Goal: Task Accomplishment & Management: Manage account settings

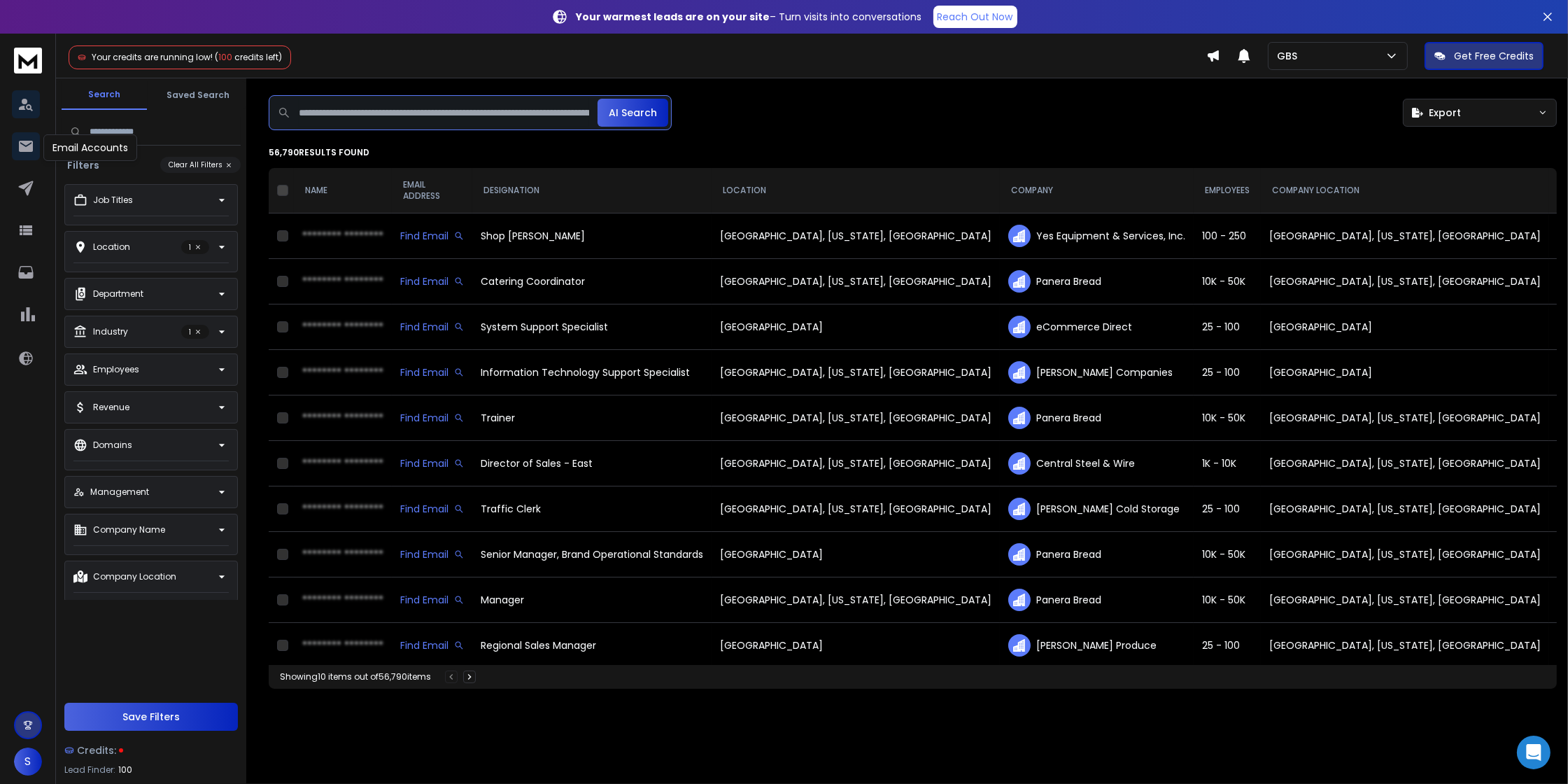
click at [21, 154] on icon at bounding box center [26, 146] width 17 height 17
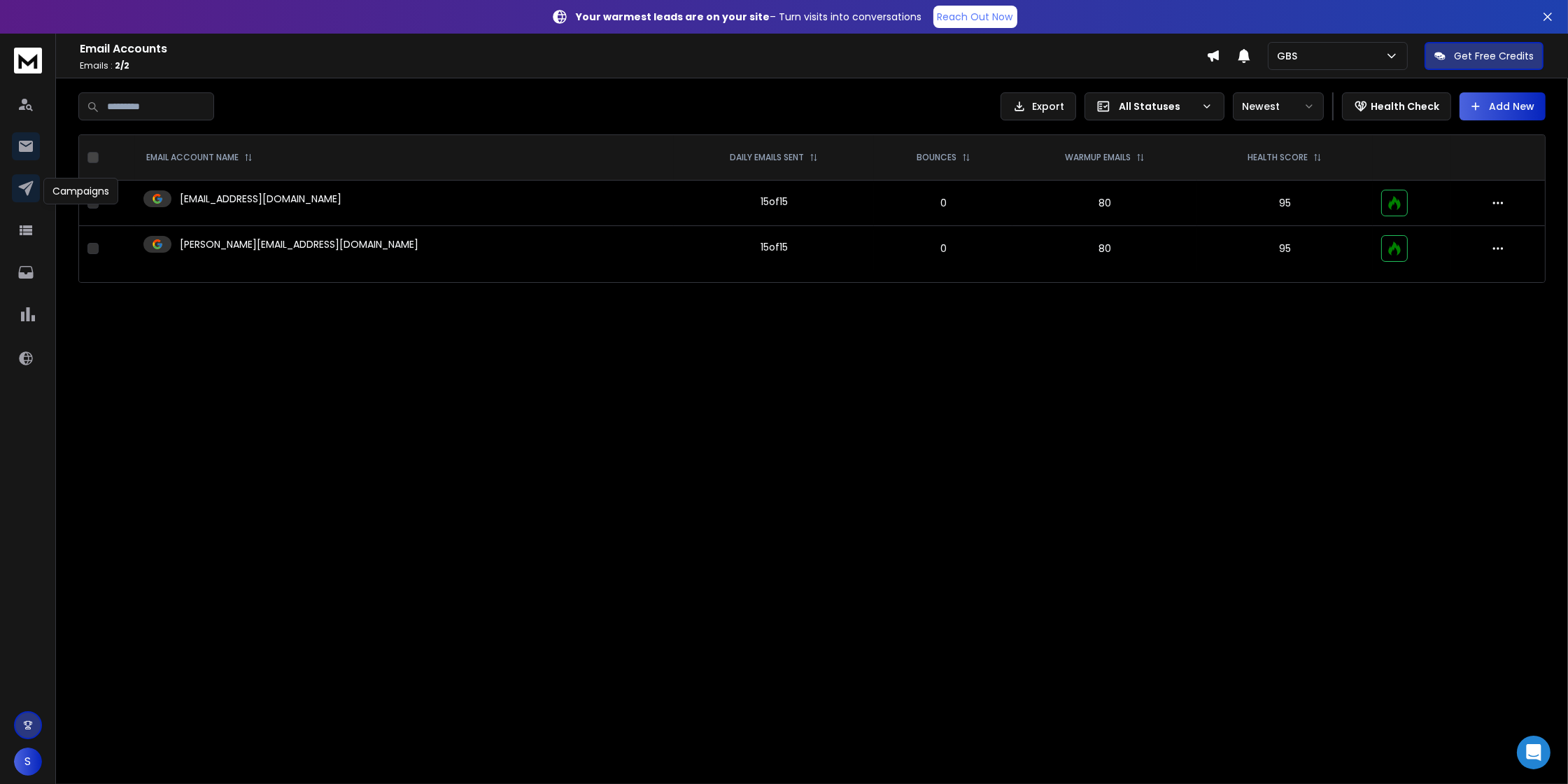
click at [27, 195] on icon at bounding box center [26, 189] width 15 height 15
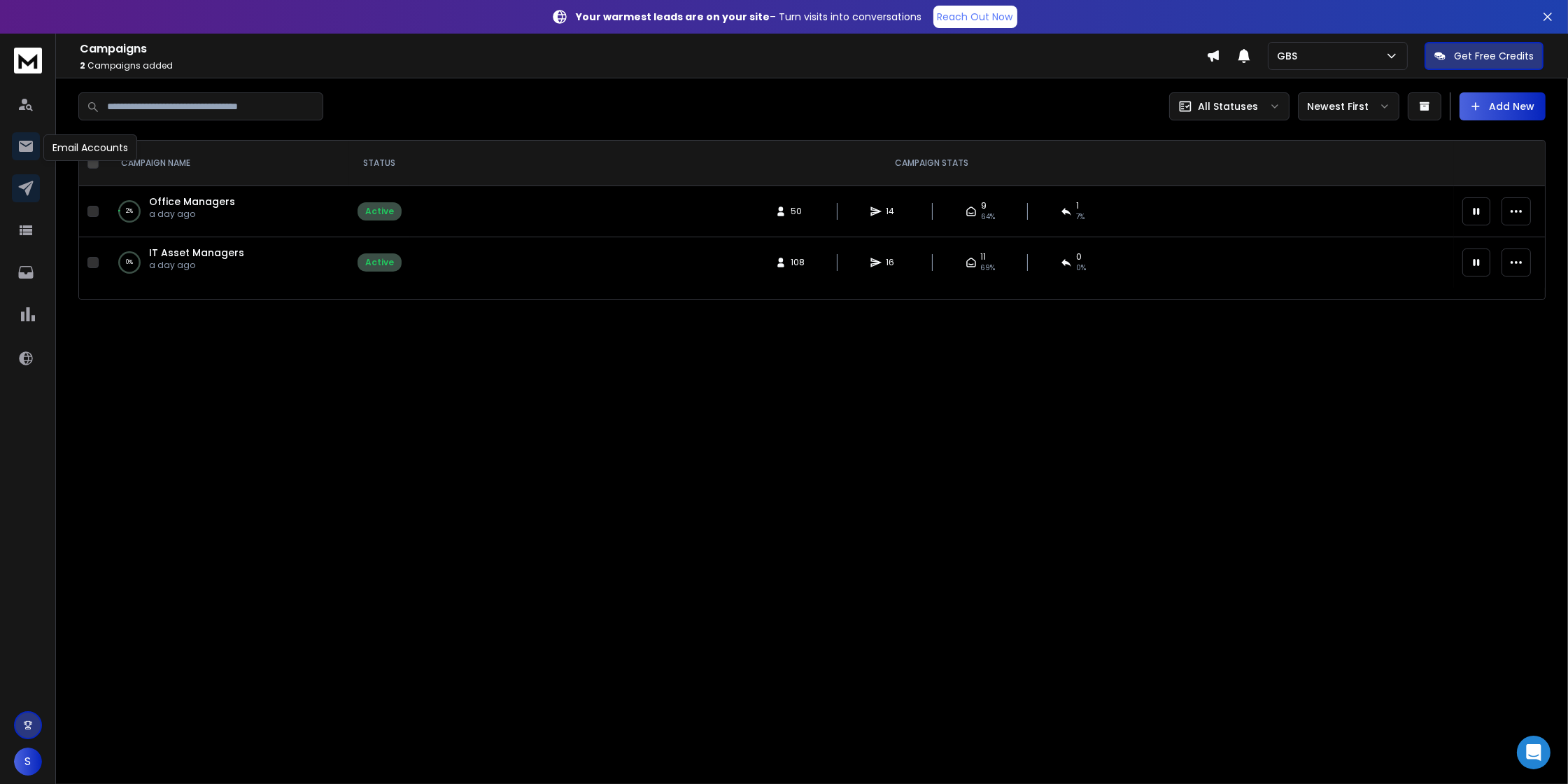
click at [21, 149] on icon at bounding box center [26, 145] width 14 height 11
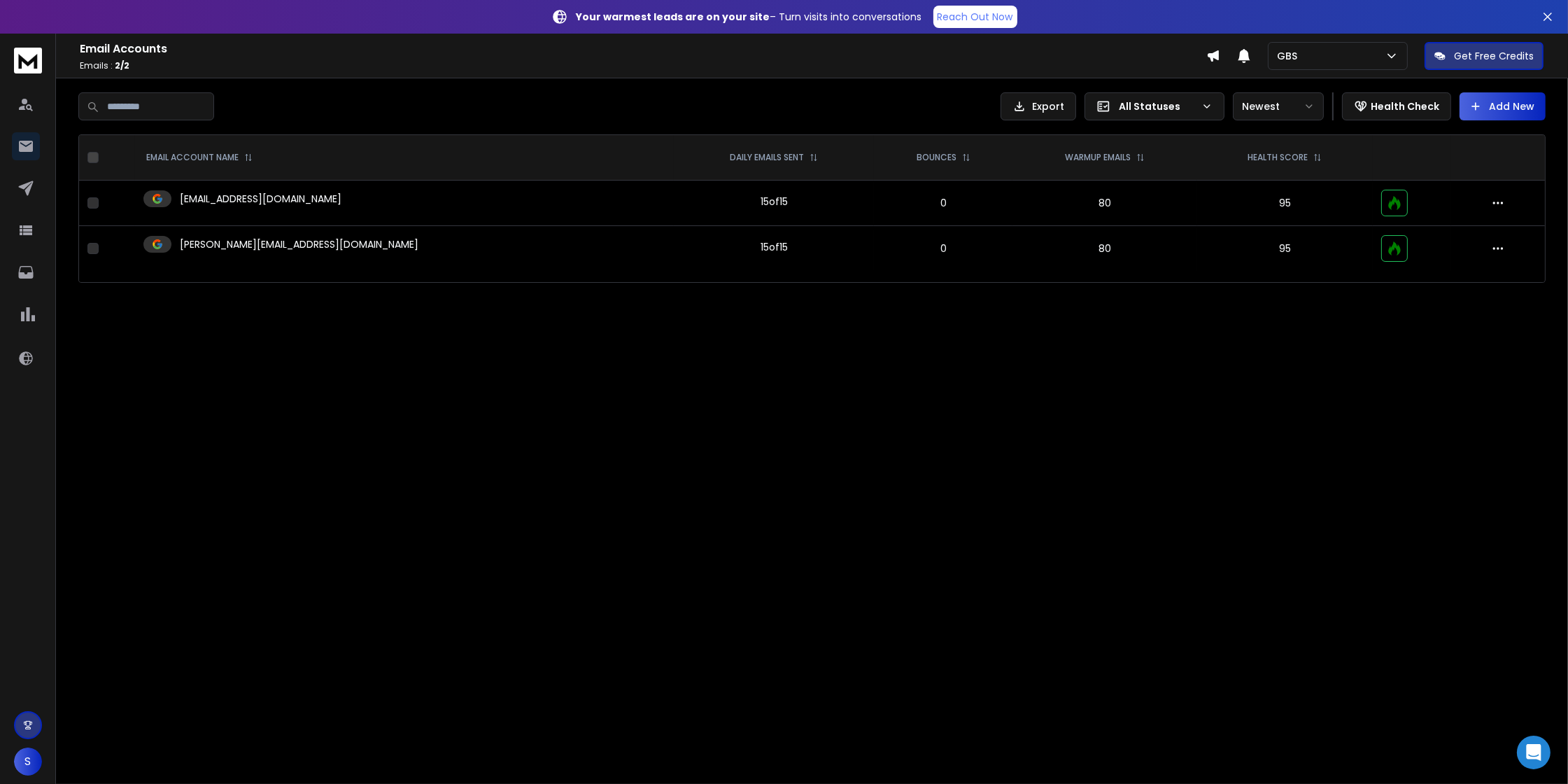
click at [1385, 206] on div at bounding box center [1412, 203] width 61 height 27
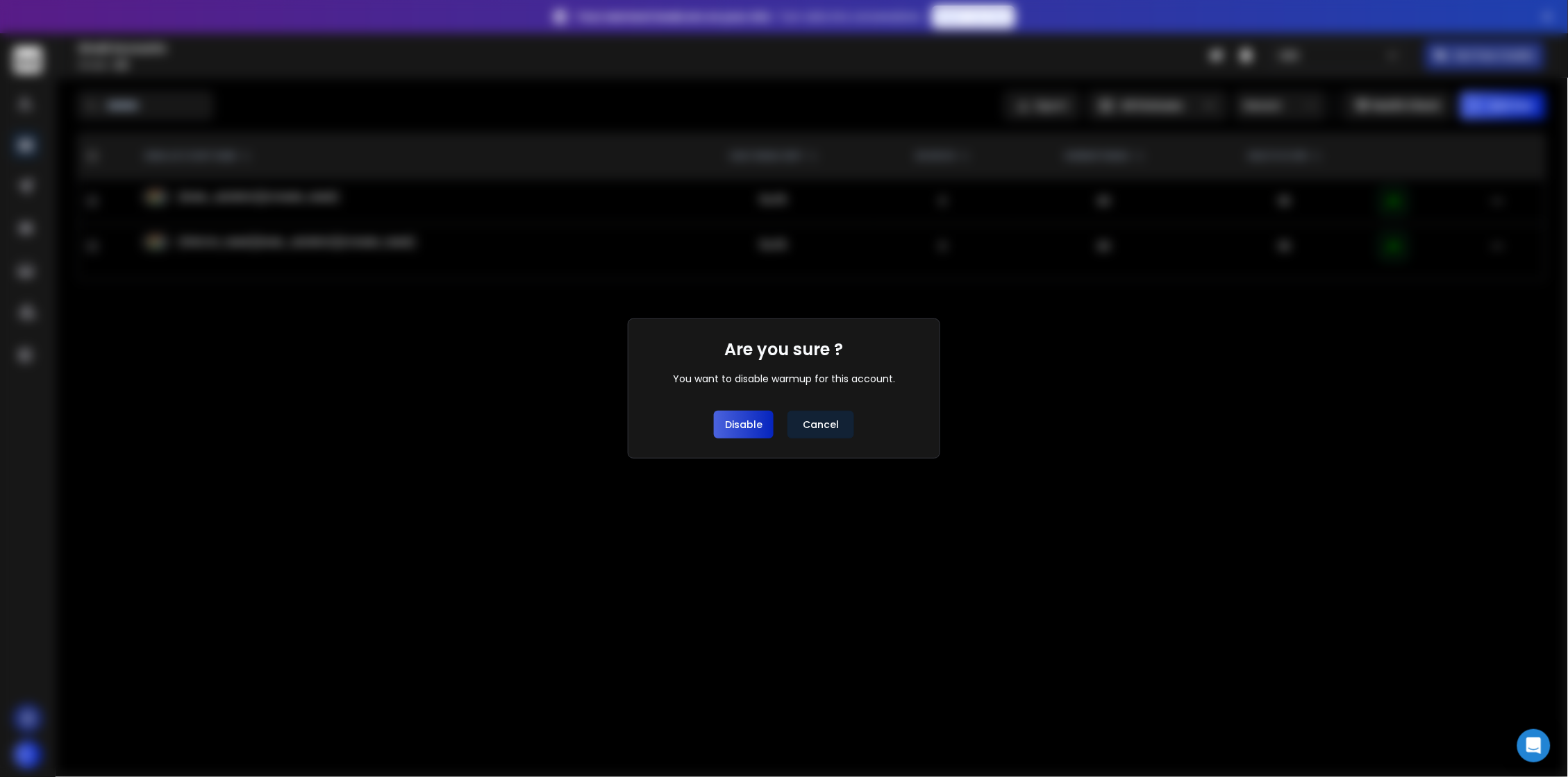
drag, startPoint x: 836, startPoint y: 423, endPoint x: 1008, endPoint y: 333, distance: 194.1
click at [836, 423] on button "Cancel" at bounding box center [820, 425] width 67 height 28
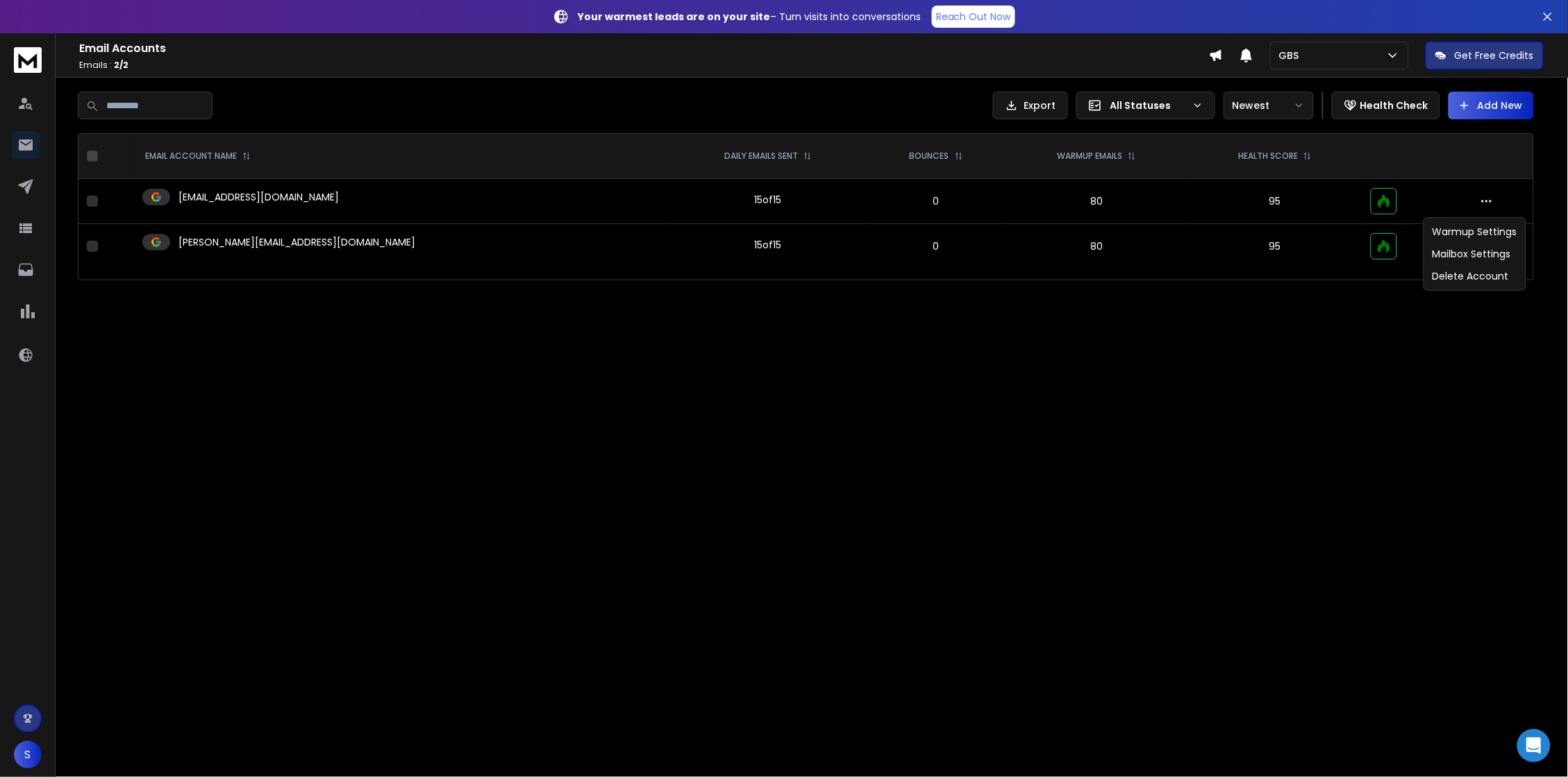
click at [1480, 197] on icon at bounding box center [1486, 201] width 12 height 12
click at [1461, 254] on div "Mailbox Settings" at bounding box center [1475, 254] width 96 height 22
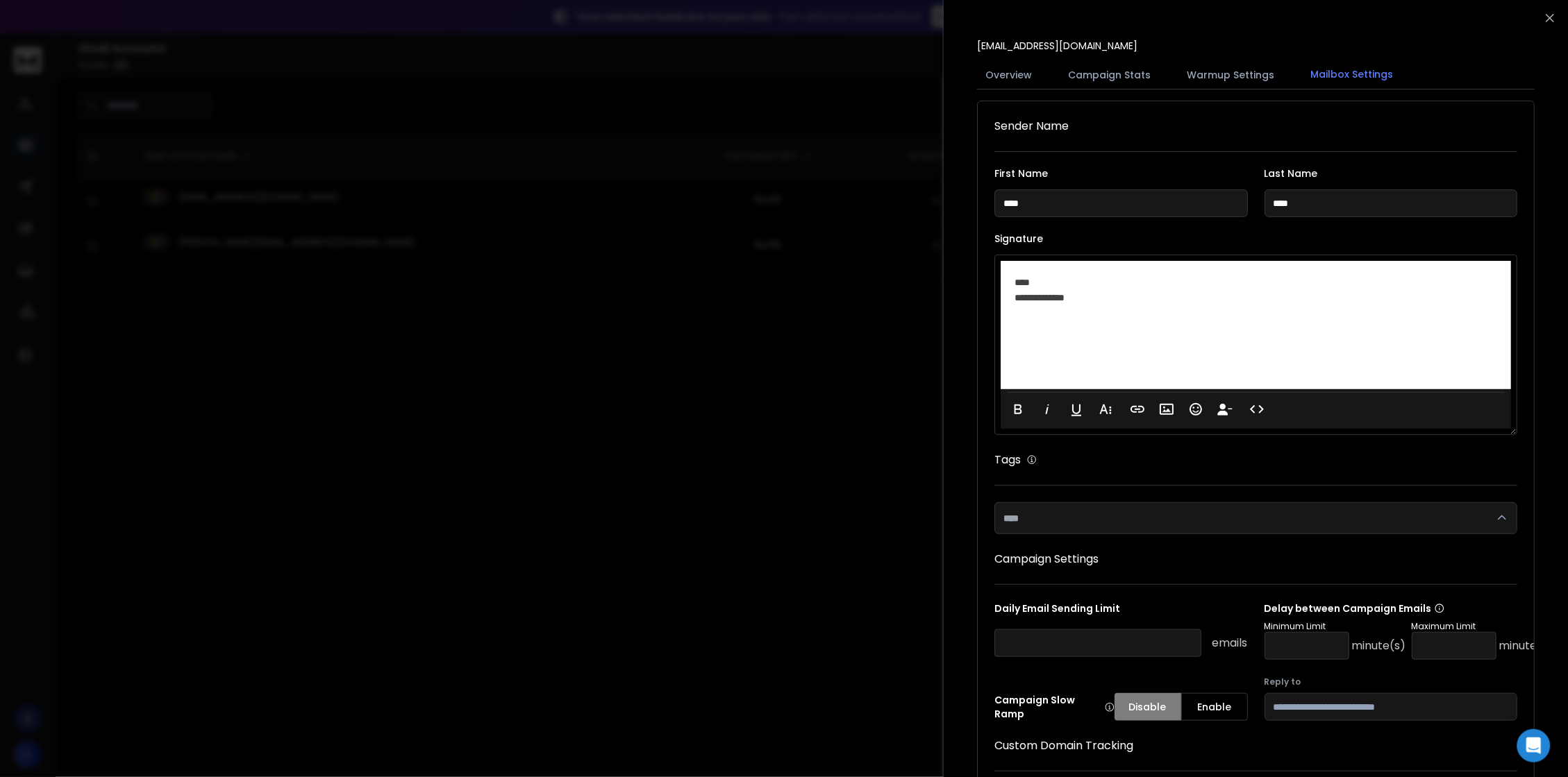
click at [1003, 65] on button "Overview" at bounding box center [1008, 75] width 63 height 30
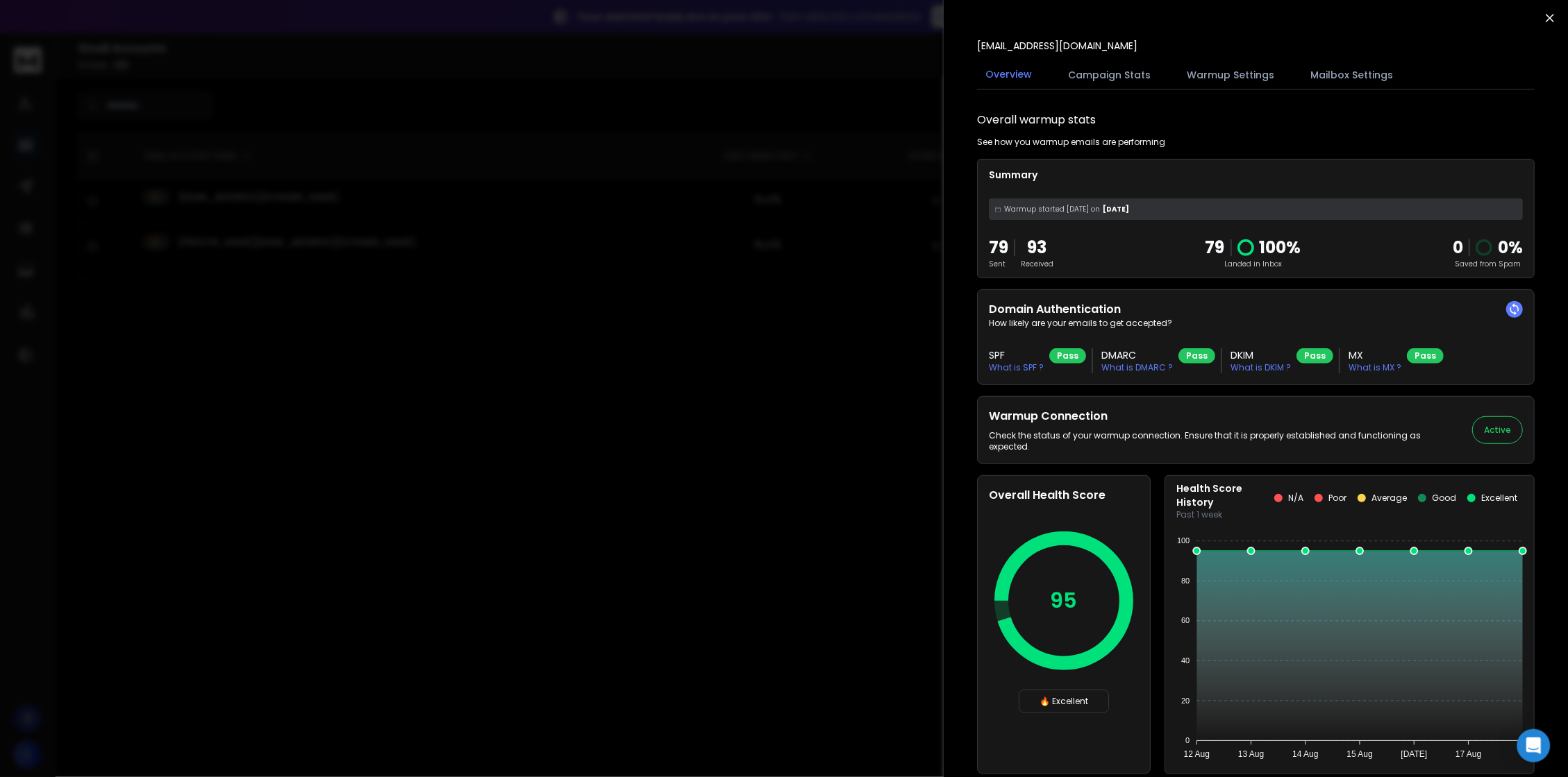
click at [1542, 21] on icon "button" at bounding box center [1549, 17] width 14 height 14
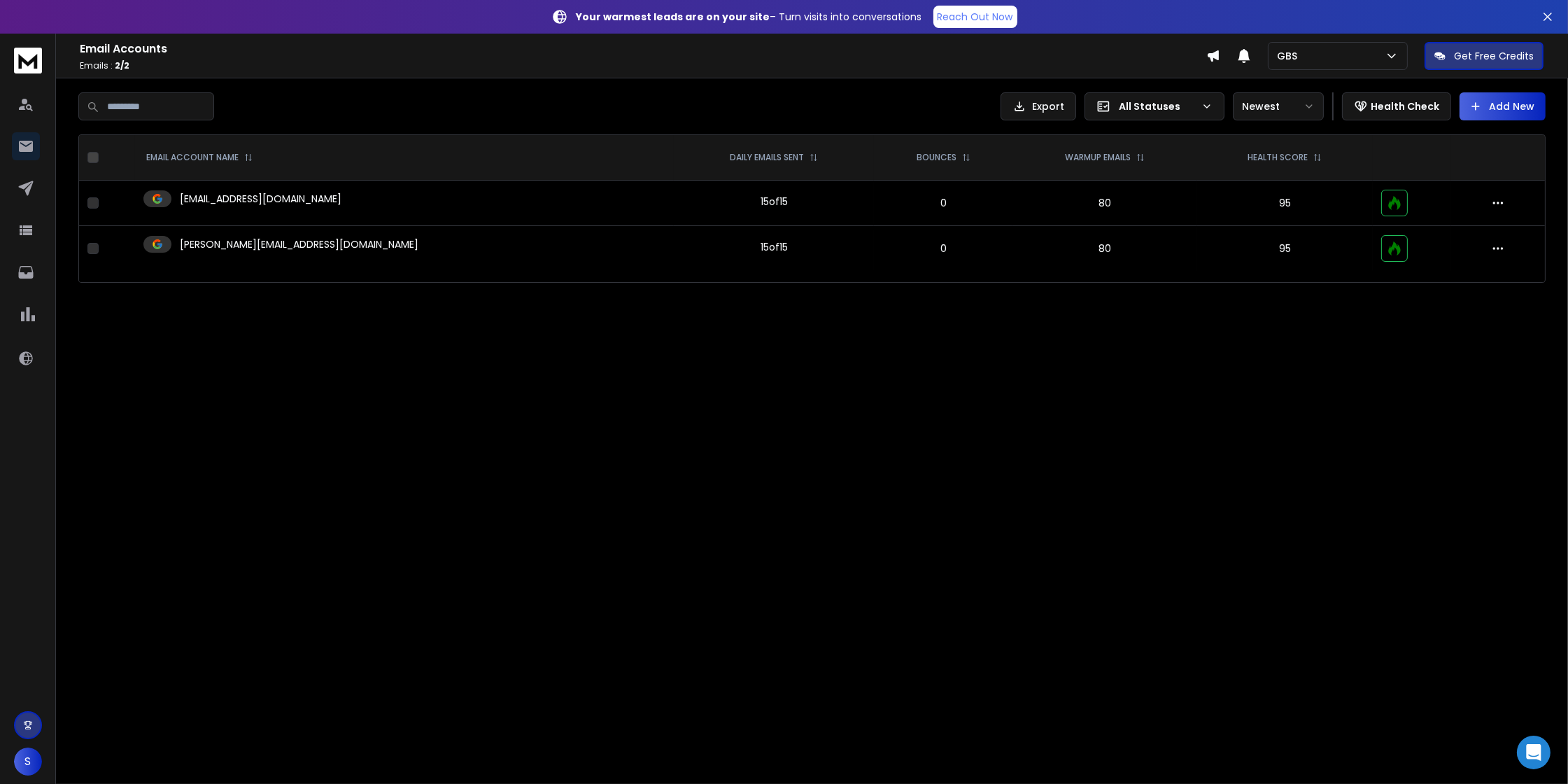
click at [1493, 247] on icon at bounding box center [1498, 248] width 11 height 2
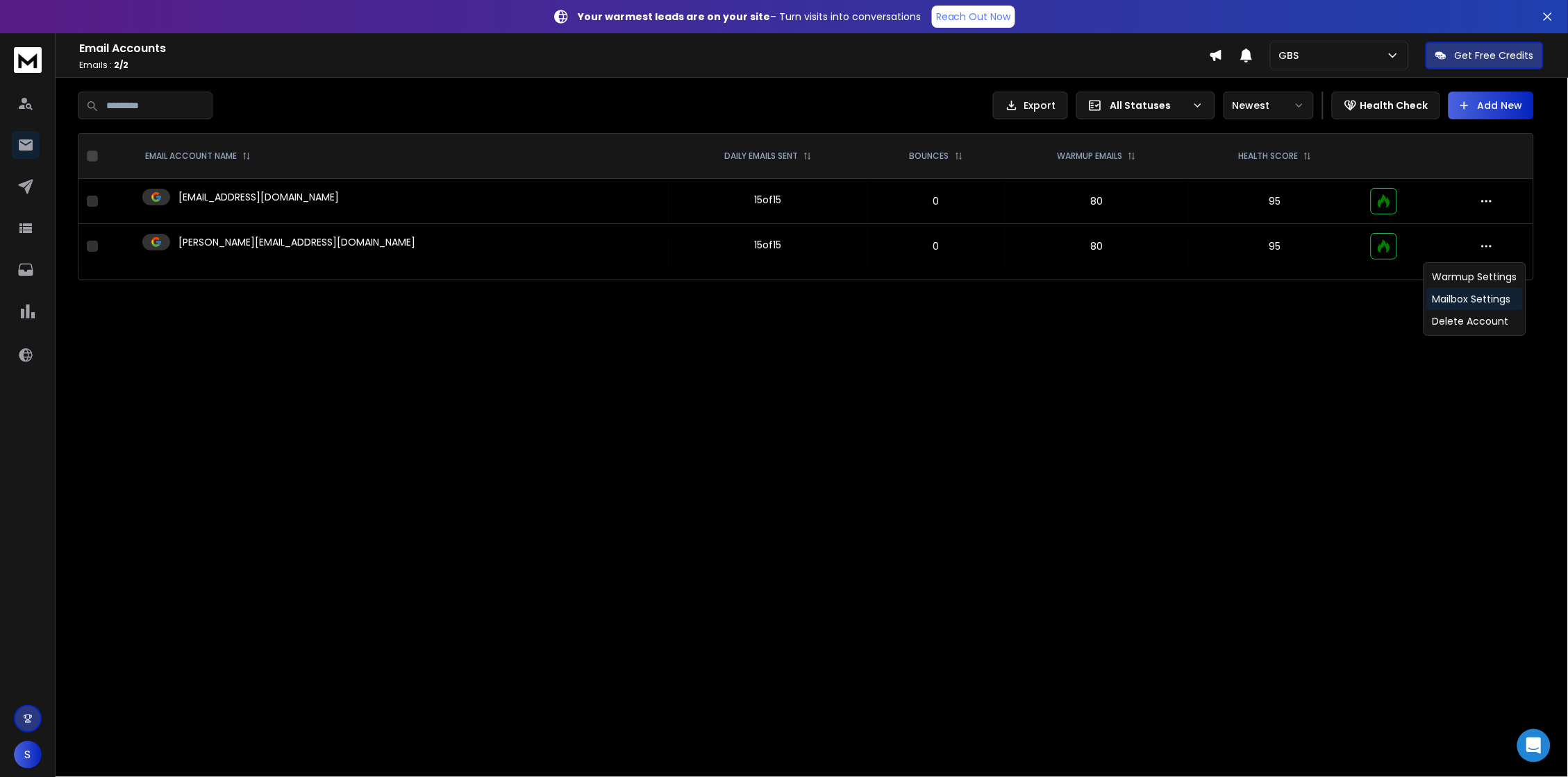
click at [1468, 294] on div "Mailbox Settings" at bounding box center [1475, 299] width 96 height 22
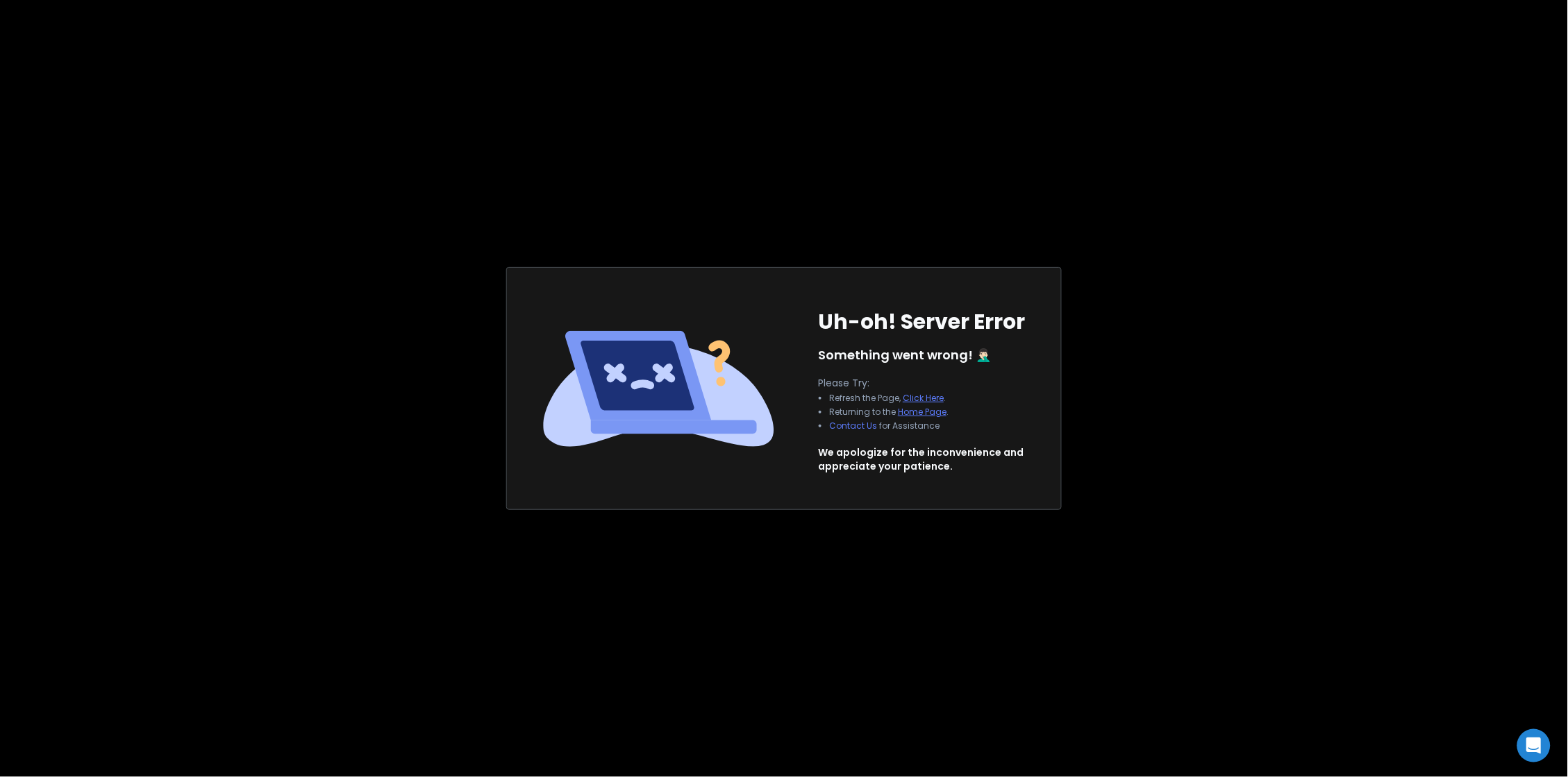
click at [1164, 301] on div "Uh-oh! Server Error Something went wrong! 🤦🏻‍♂️ Please Try: Refresh the Page, C…" at bounding box center [784, 388] width 1568 height 777
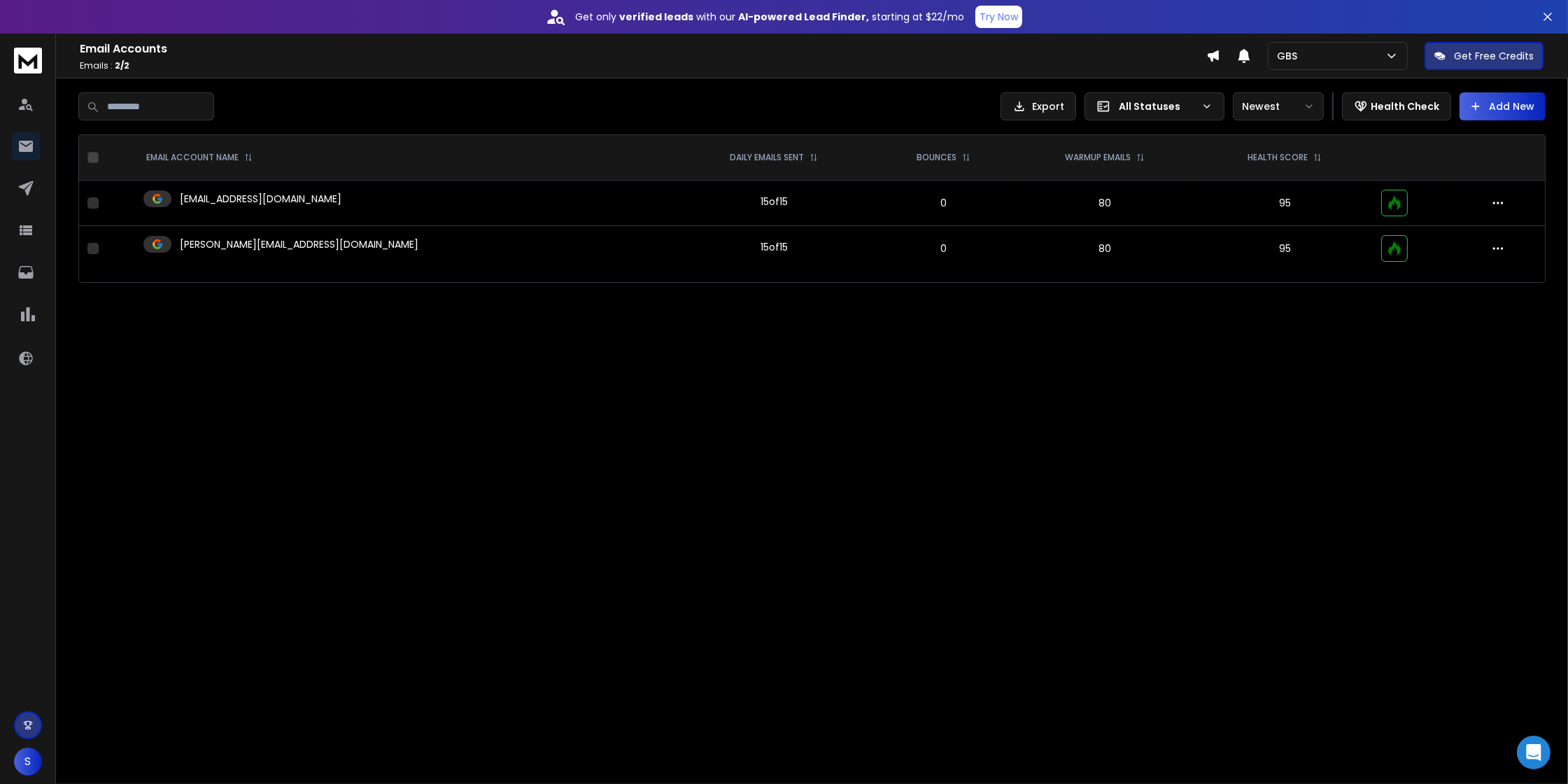
click at [1501, 246] on button at bounding box center [1498, 248] width 77 height 24
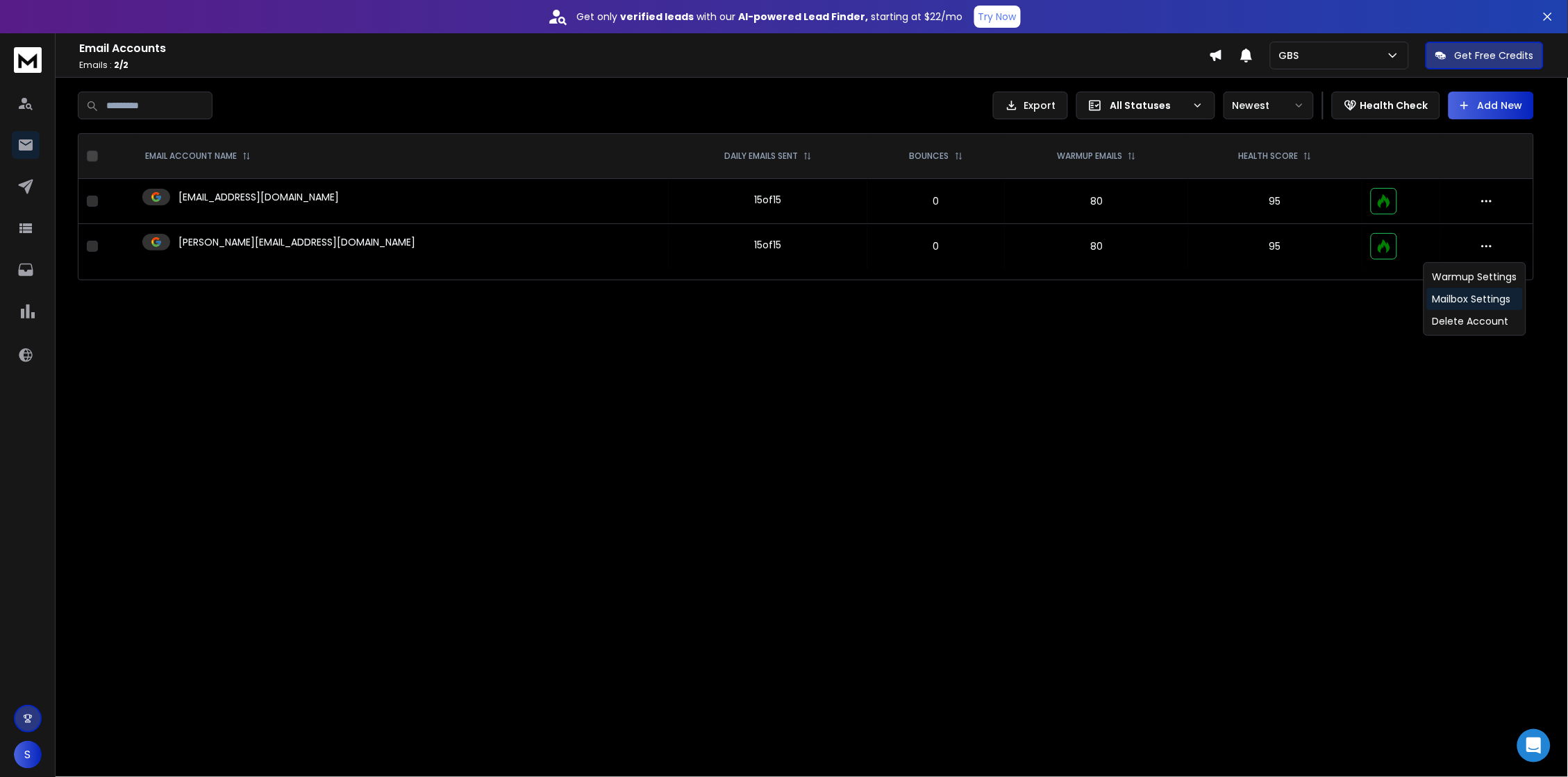
click at [1463, 296] on div "Mailbox Settings" at bounding box center [1475, 299] width 96 height 22
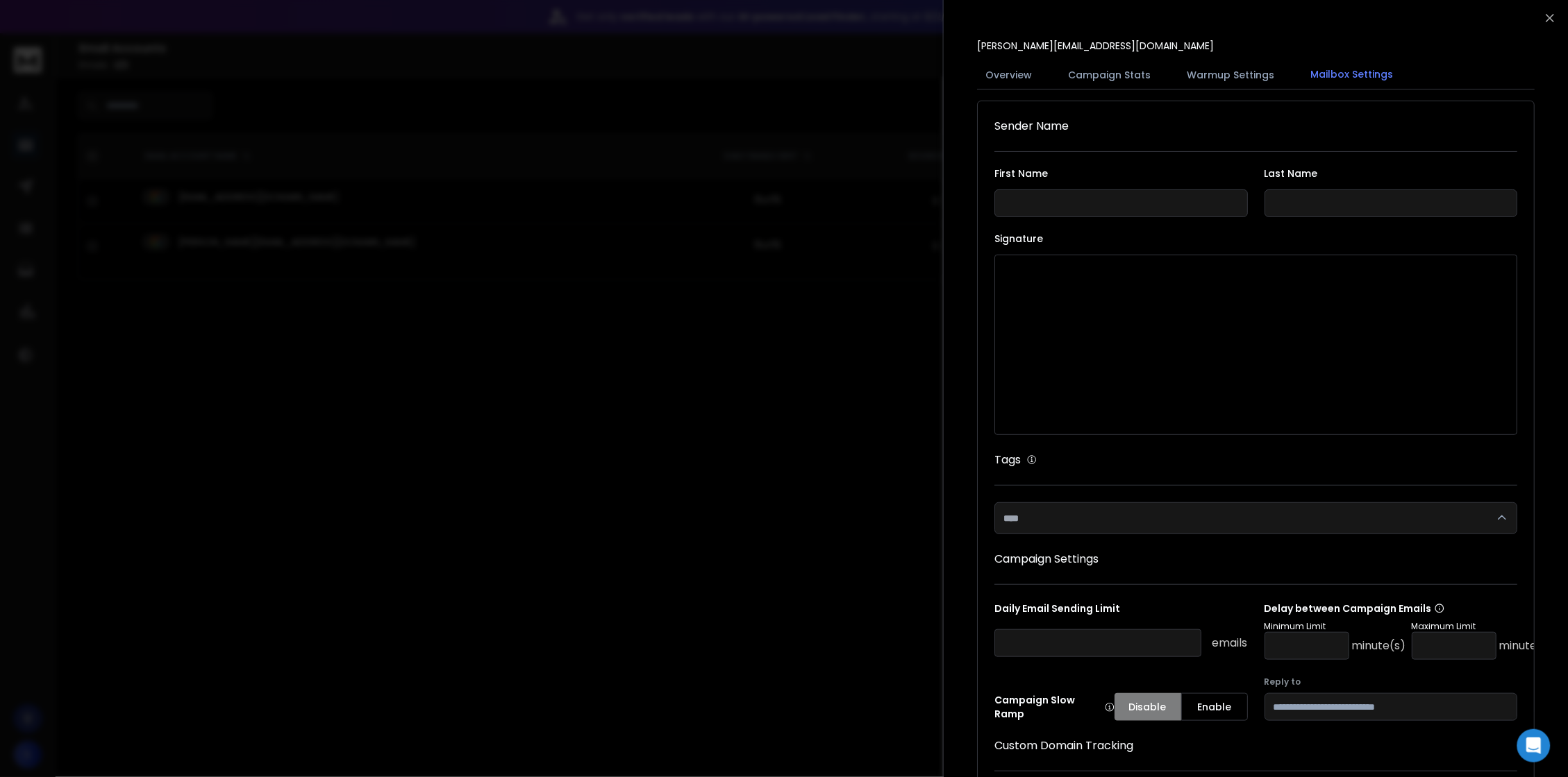
type input "*****"
type input "******"
type input "**"
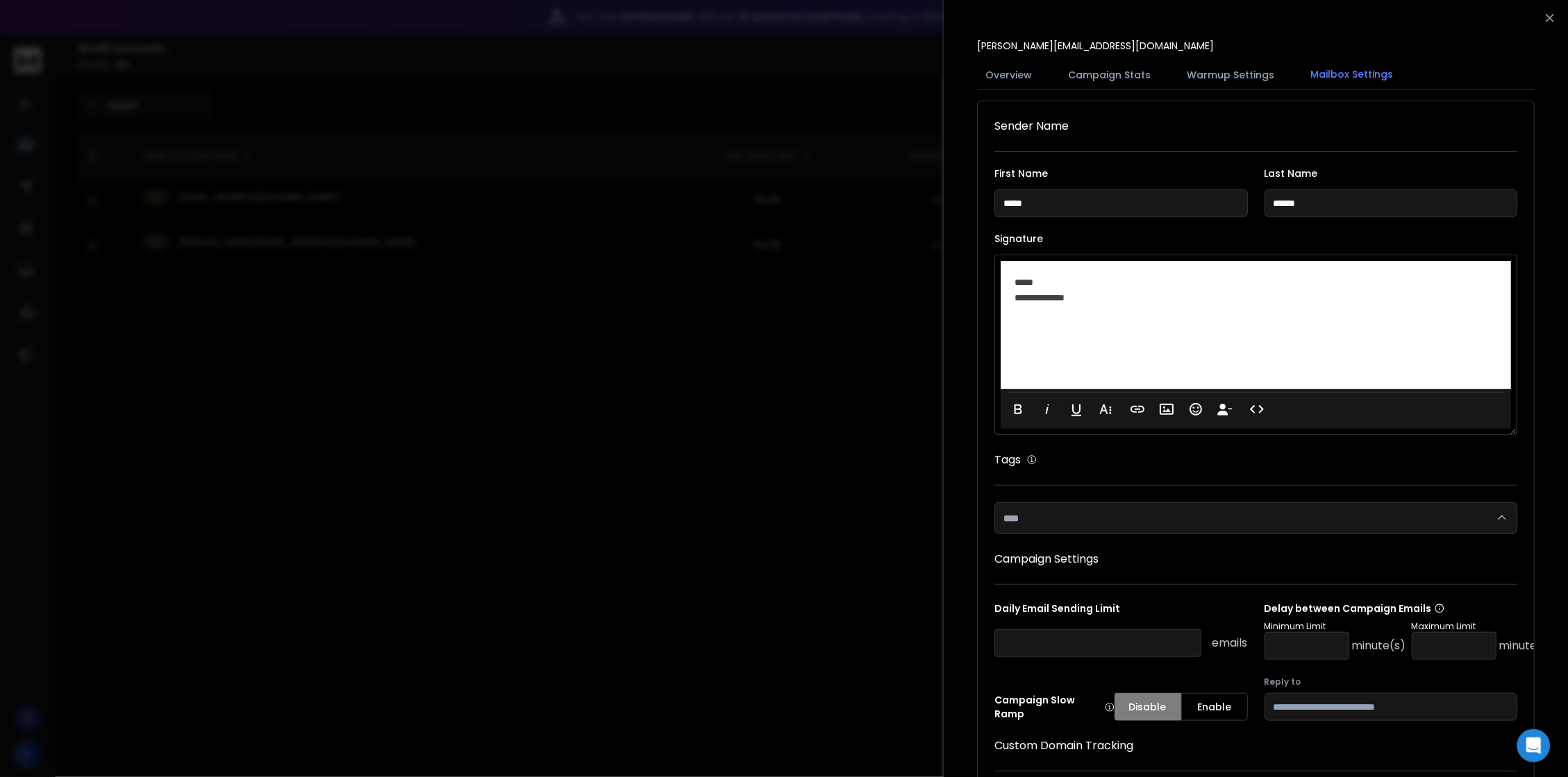
click at [1016, 64] on button "Overview" at bounding box center [1008, 75] width 63 height 30
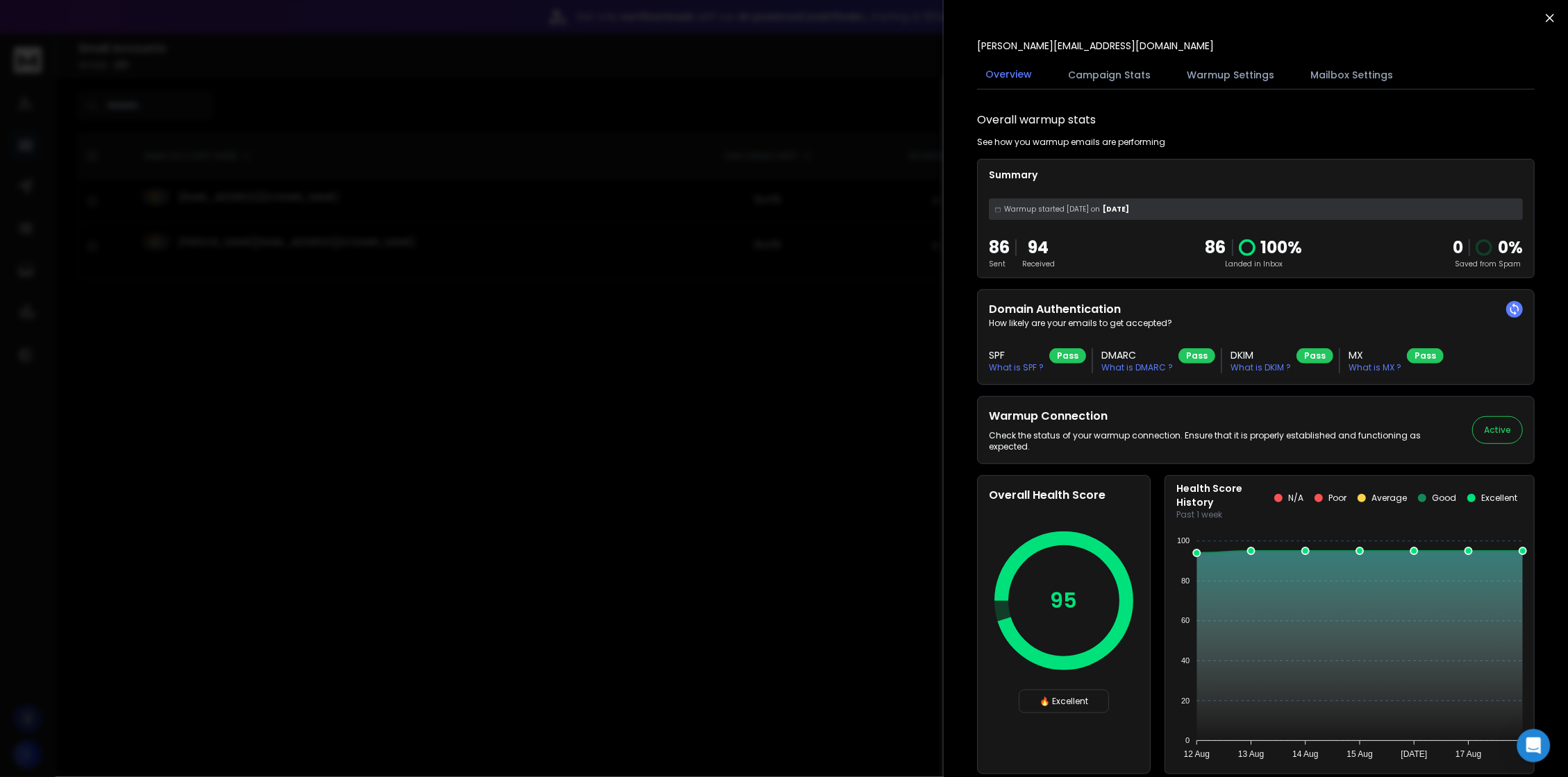
click at [1547, 16] on icon "button" at bounding box center [1549, 17] width 14 height 14
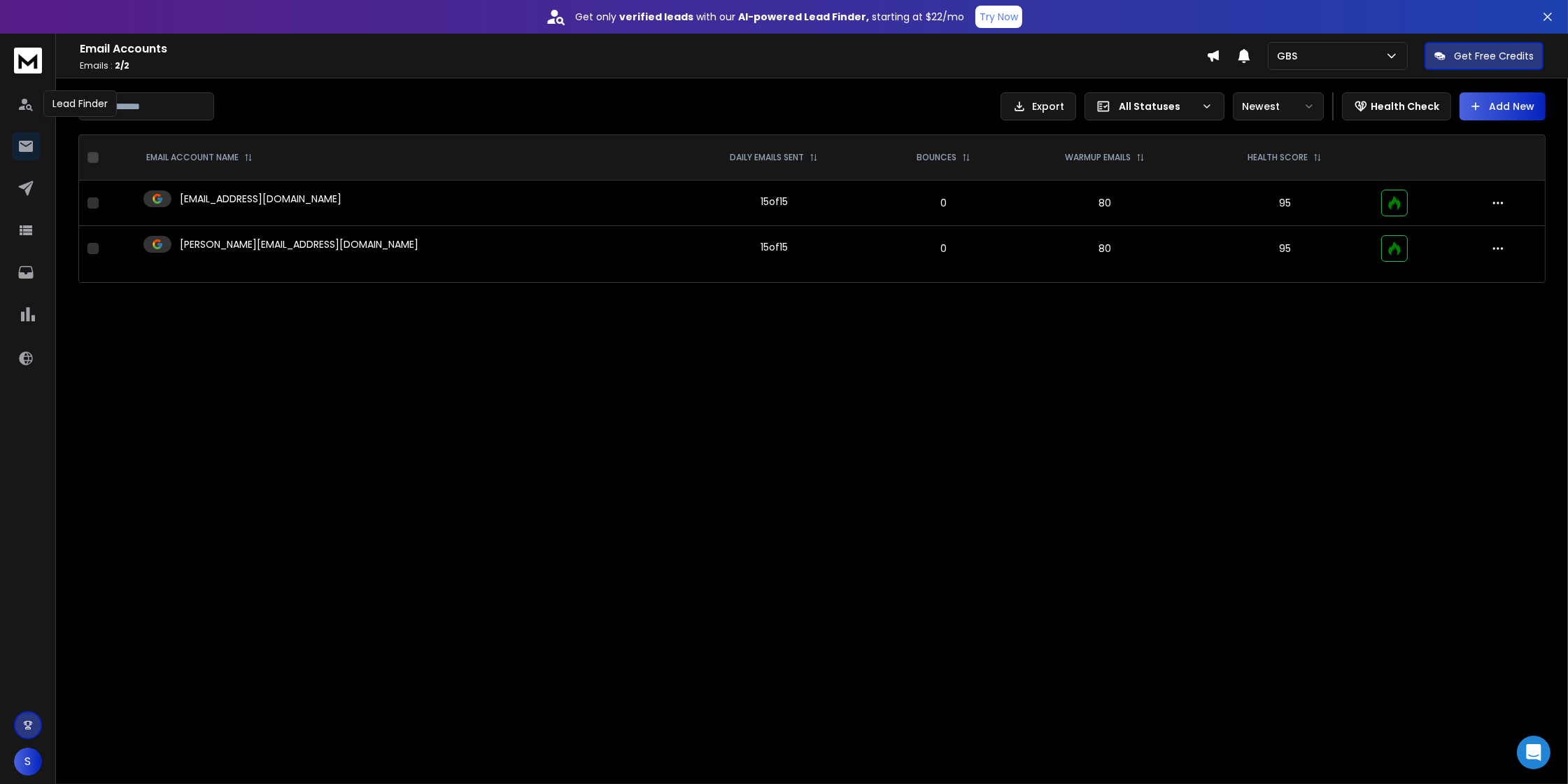
click at [39, 136] on link at bounding box center [26, 146] width 28 height 28
click at [21, 194] on icon at bounding box center [26, 189] width 17 height 17
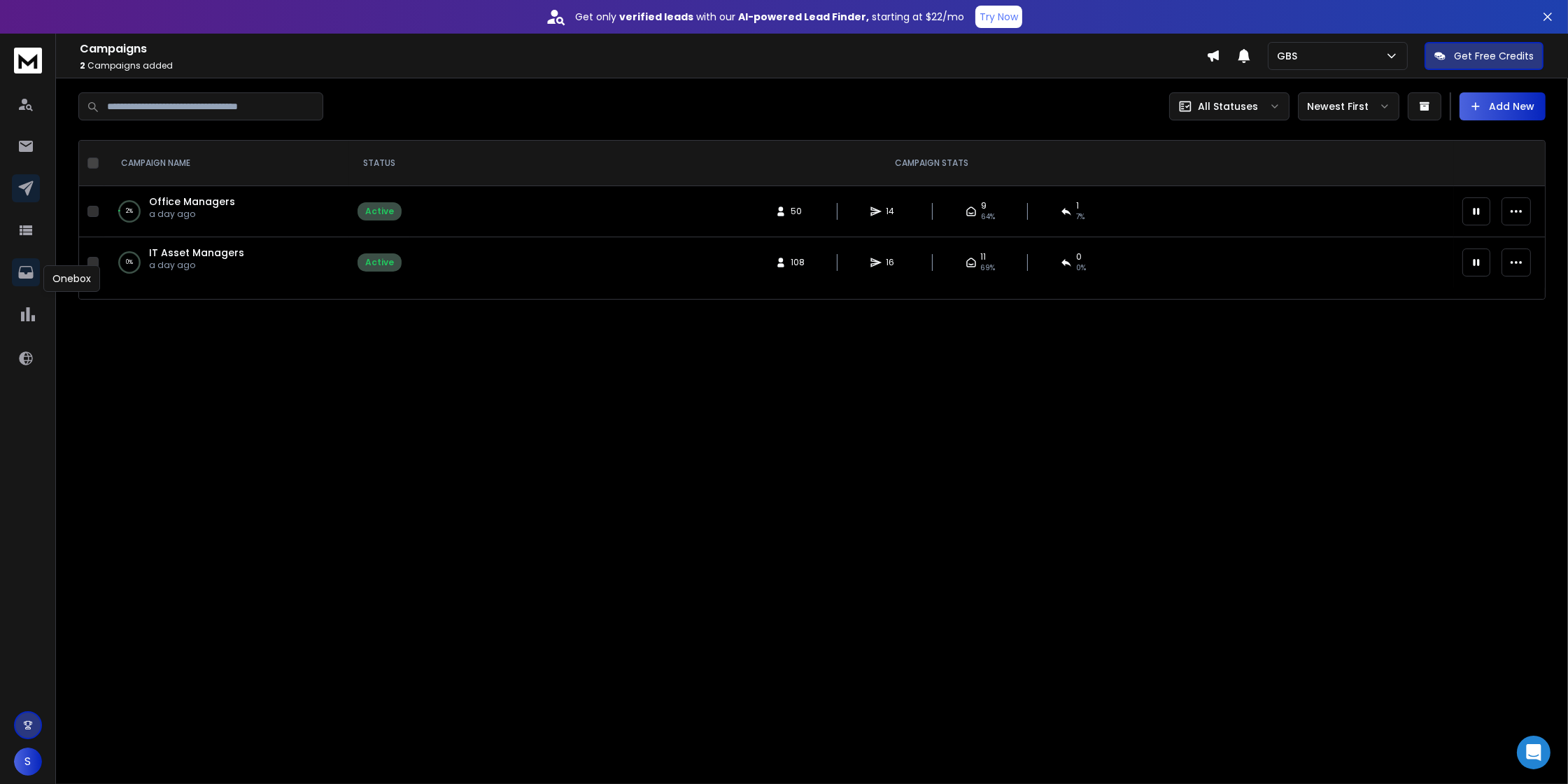
click at [38, 287] on link at bounding box center [26, 272] width 28 height 28
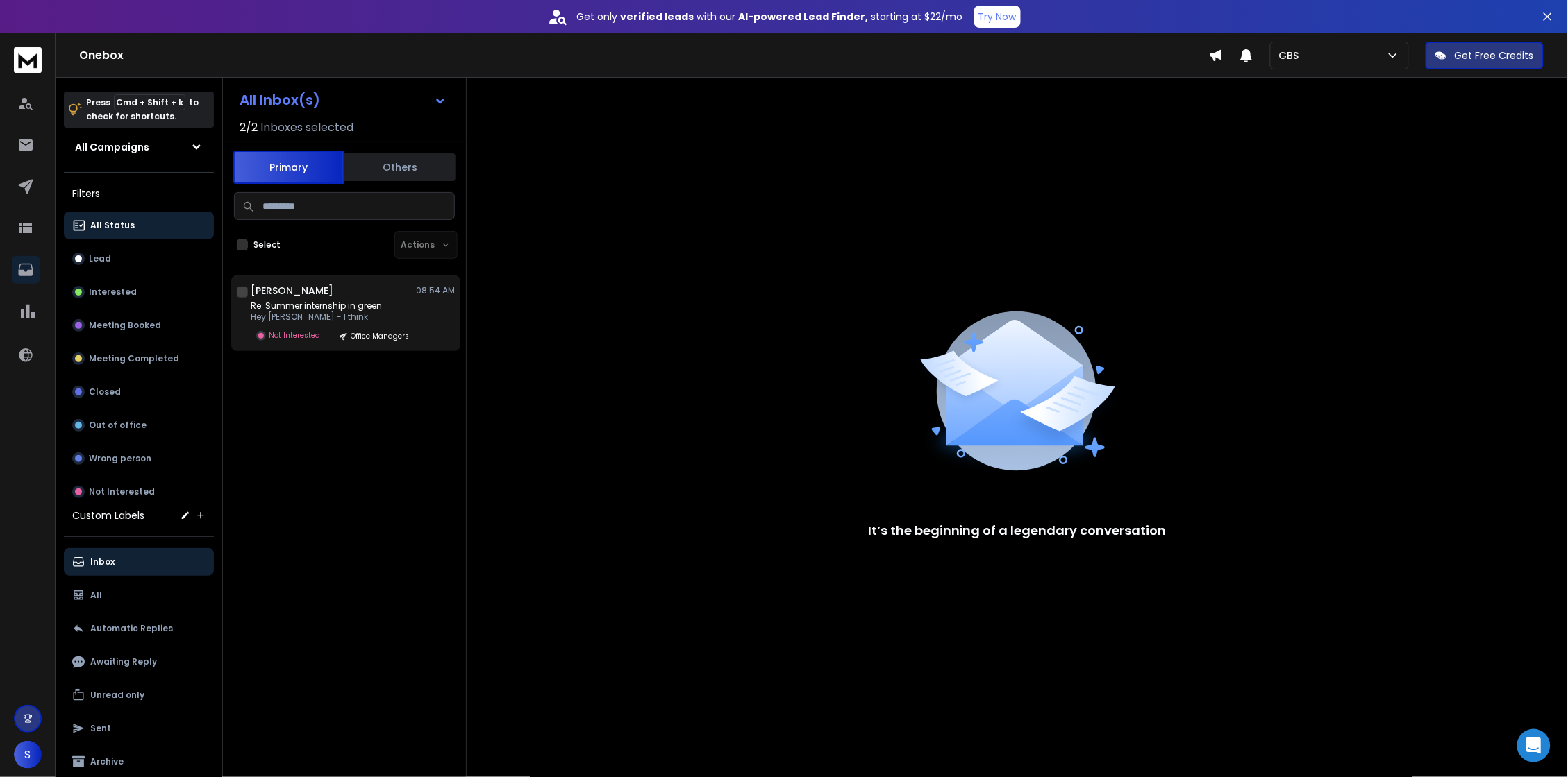
click at [246, 292] on button "button" at bounding box center [241, 291] width 11 height 11
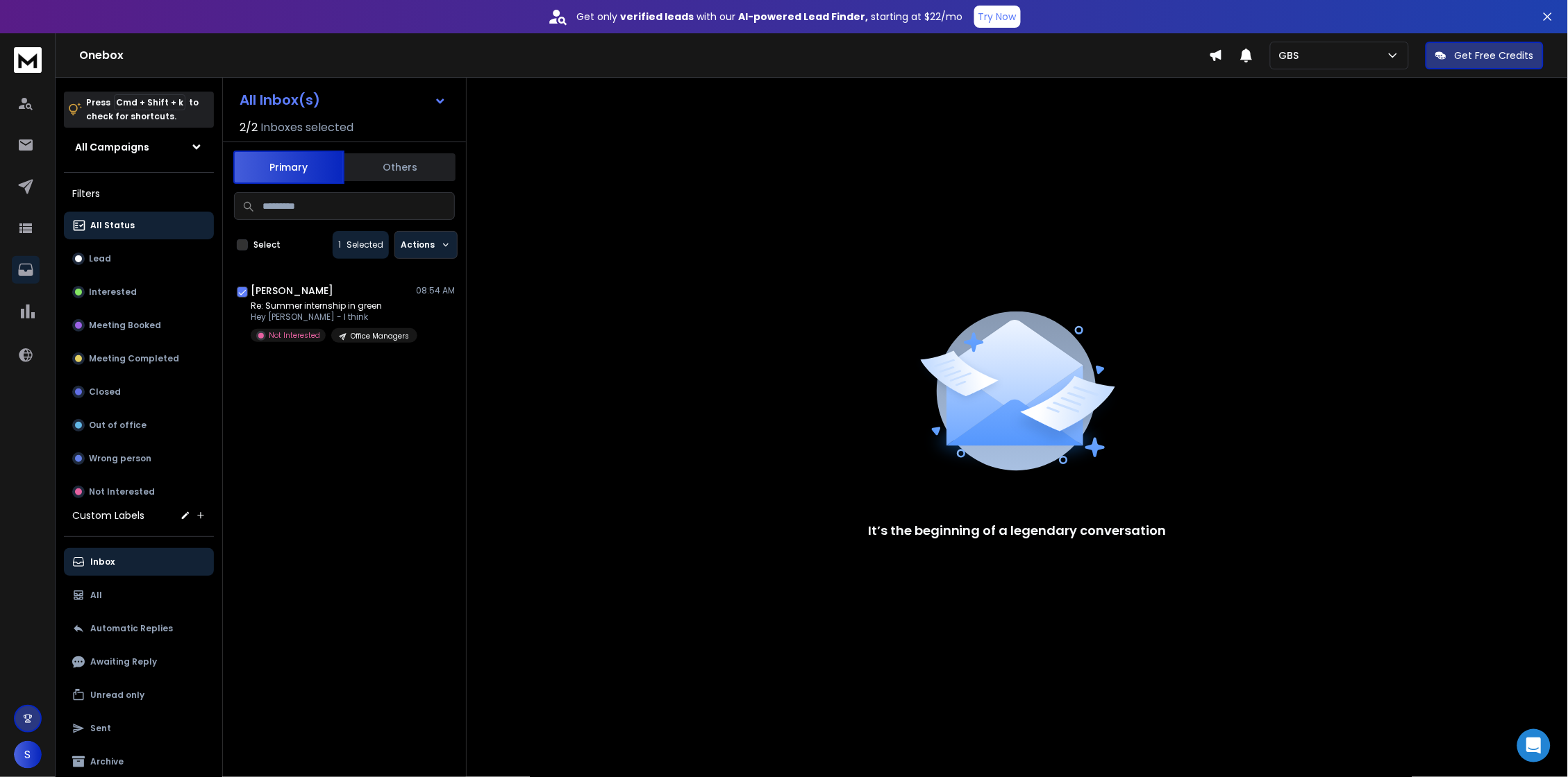
click at [446, 244] on icon "button" at bounding box center [446, 245] width 6 height 3
click at [429, 322] on div "Block domain" at bounding box center [393, 319] width 83 height 14
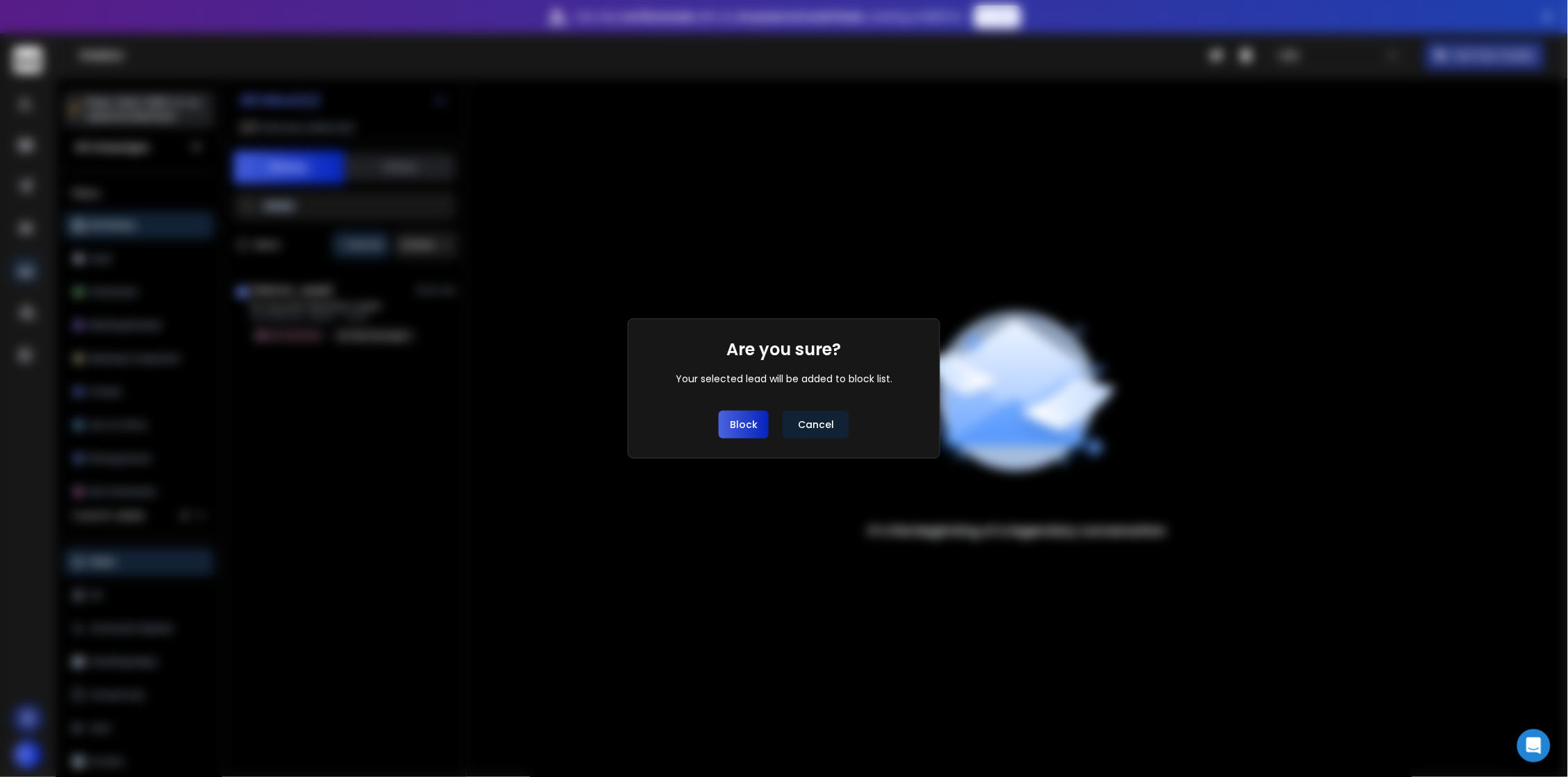
click at [730, 422] on p "Block" at bounding box center [744, 425] width 28 height 14
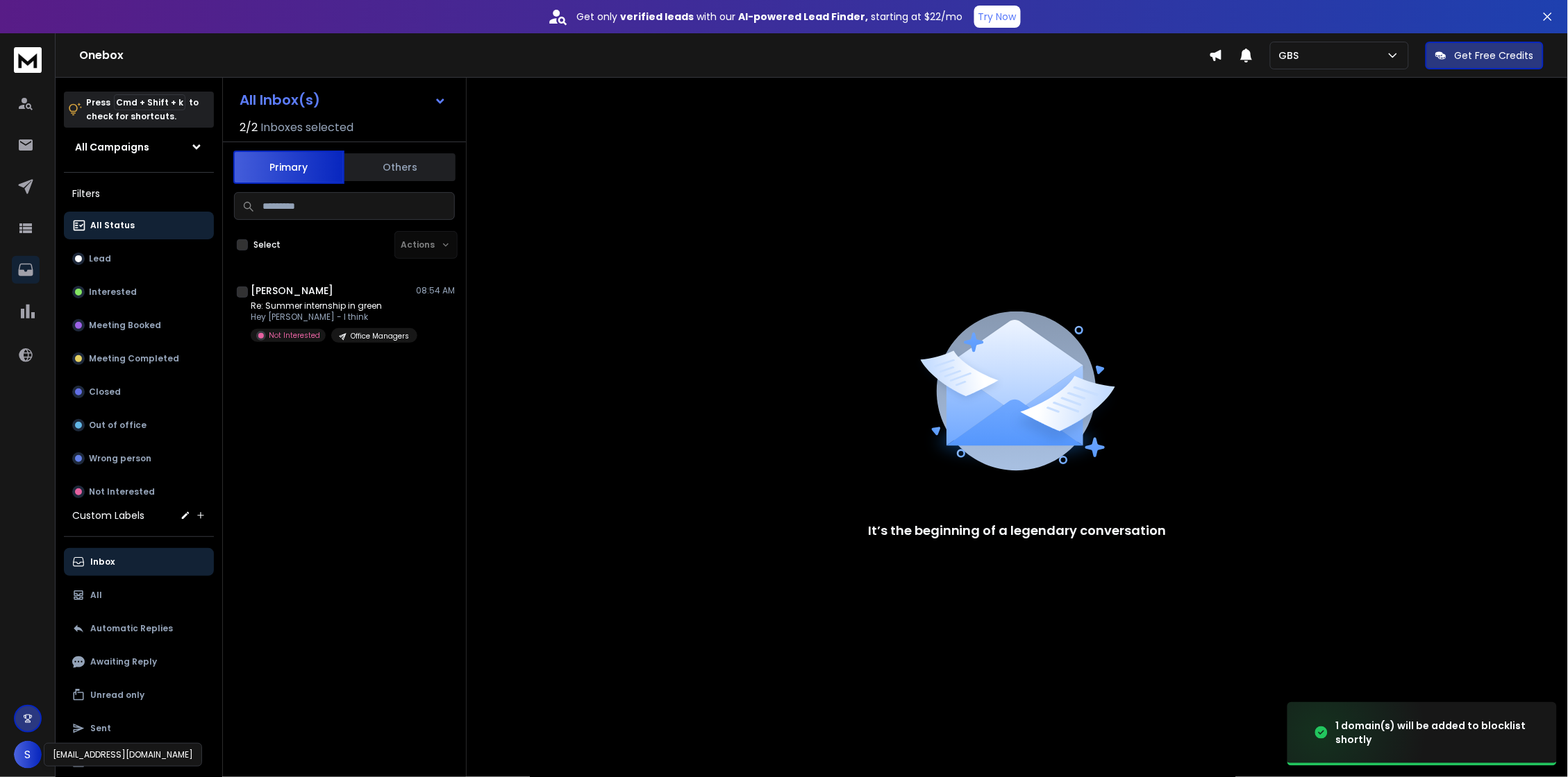
click at [36, 745] on span "S" at bounding box center [28, 755] width 28 height 28
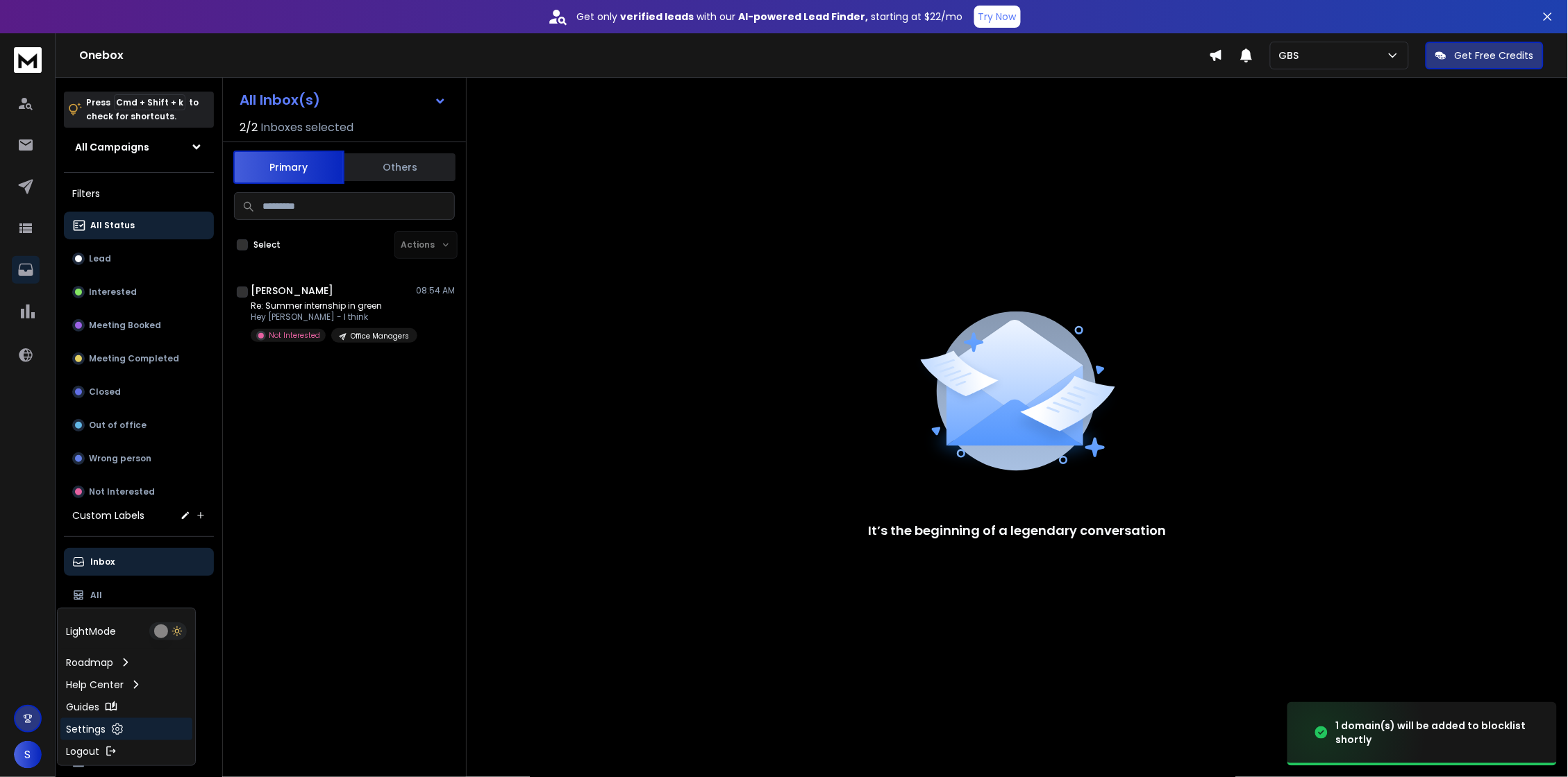
click at [152, 721] on div "Settings" at bounding box center [126, 729] width 132 height 22
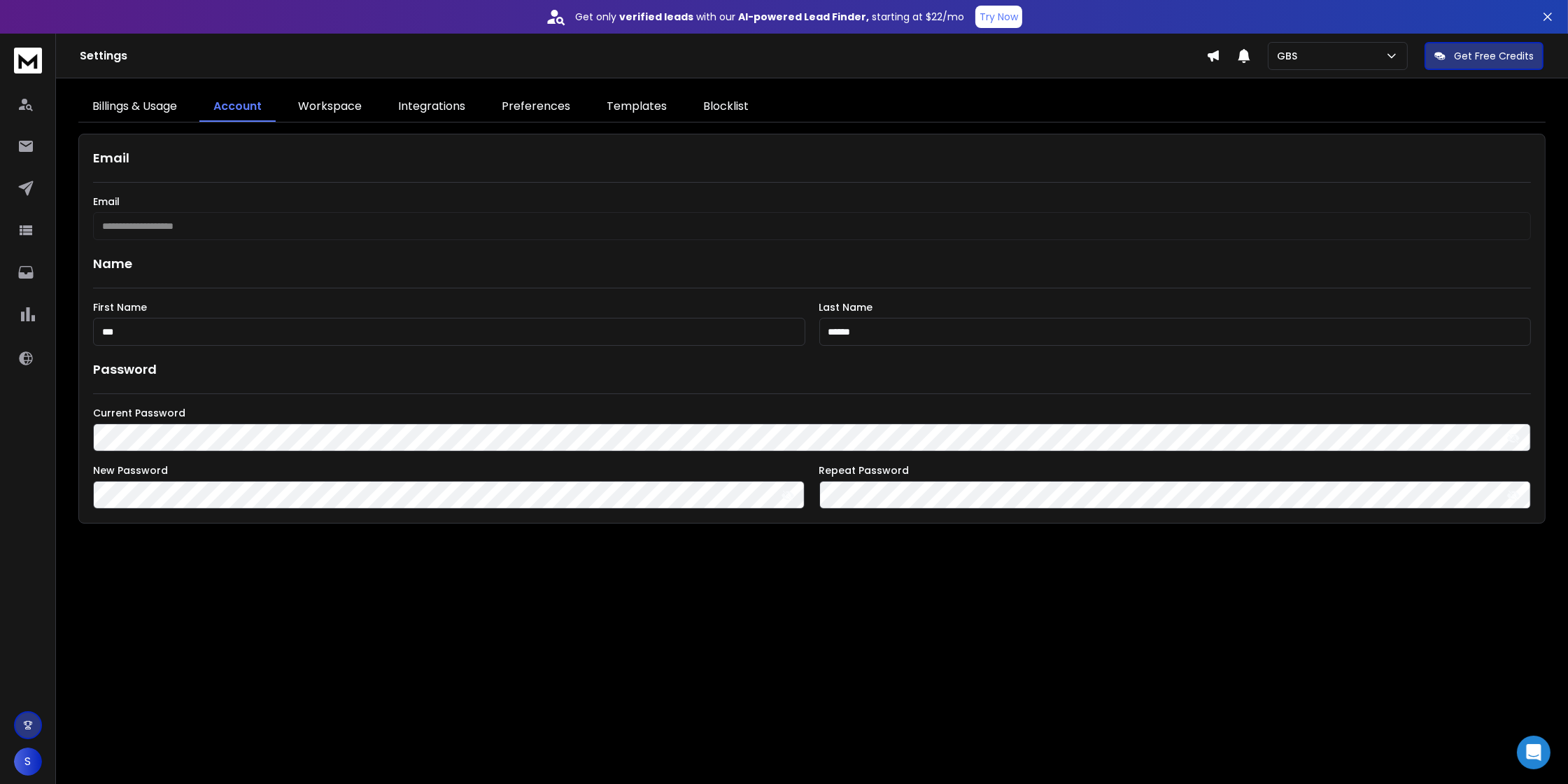
click at [731, 108] on link "Blocklist" at bounding box center [725, 106] width 74 height 29
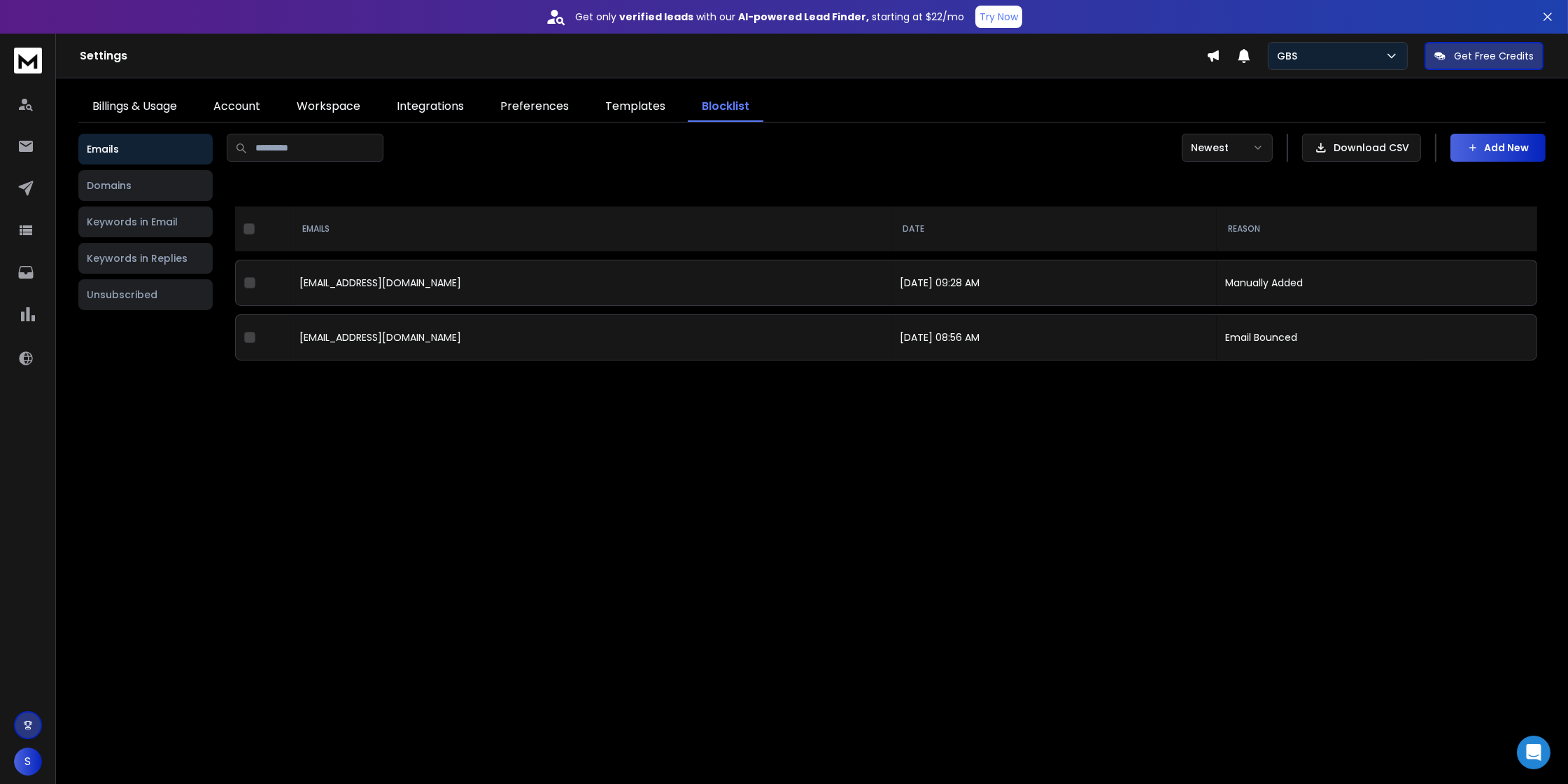
click at [1397, 65] on button "GBS" at bounding box center [1338, 56] width 140 height 28
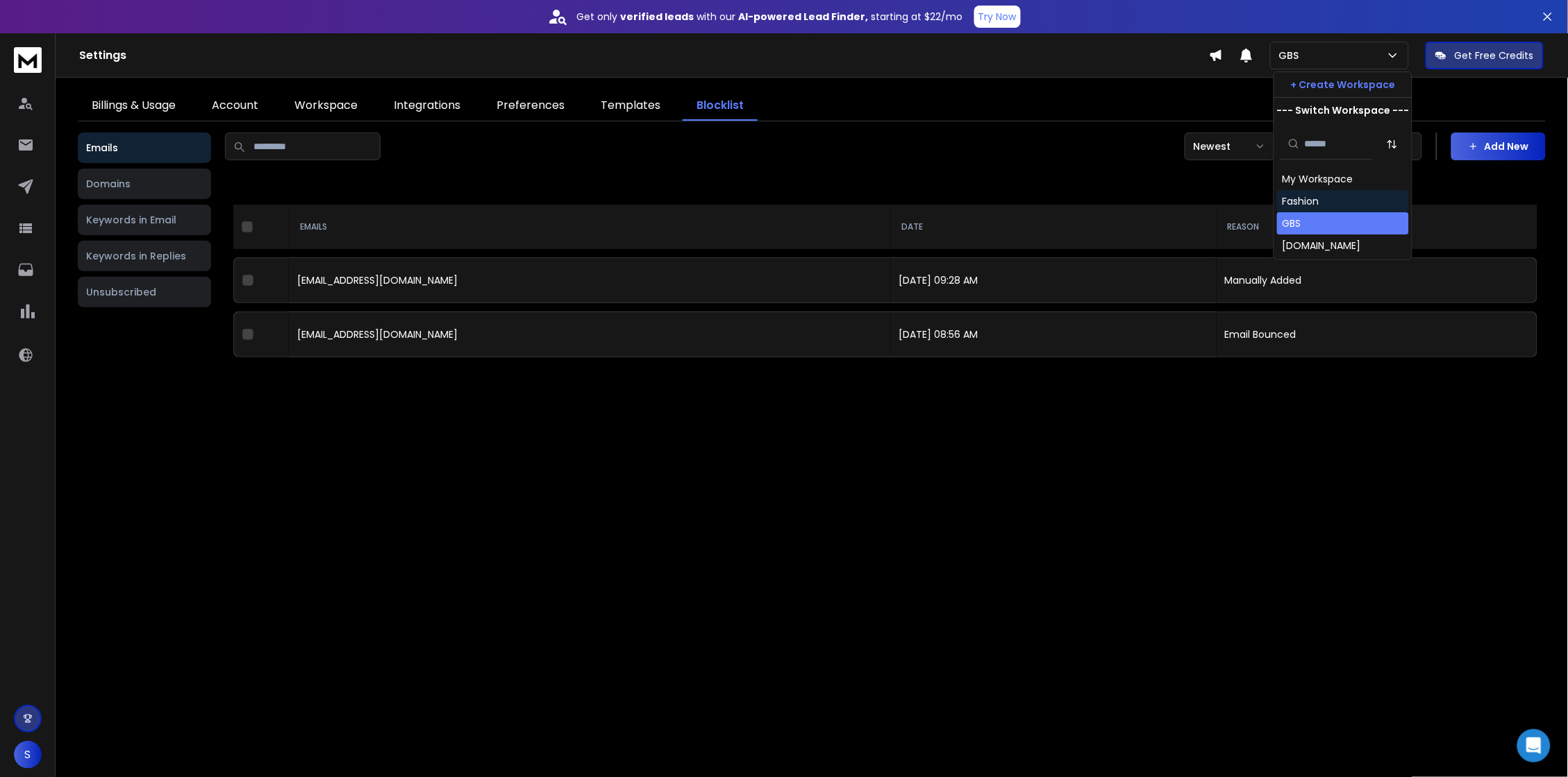
click at [1359, 201] on div "Fashion" at bounding box center [1342, 201] width 132 height 22
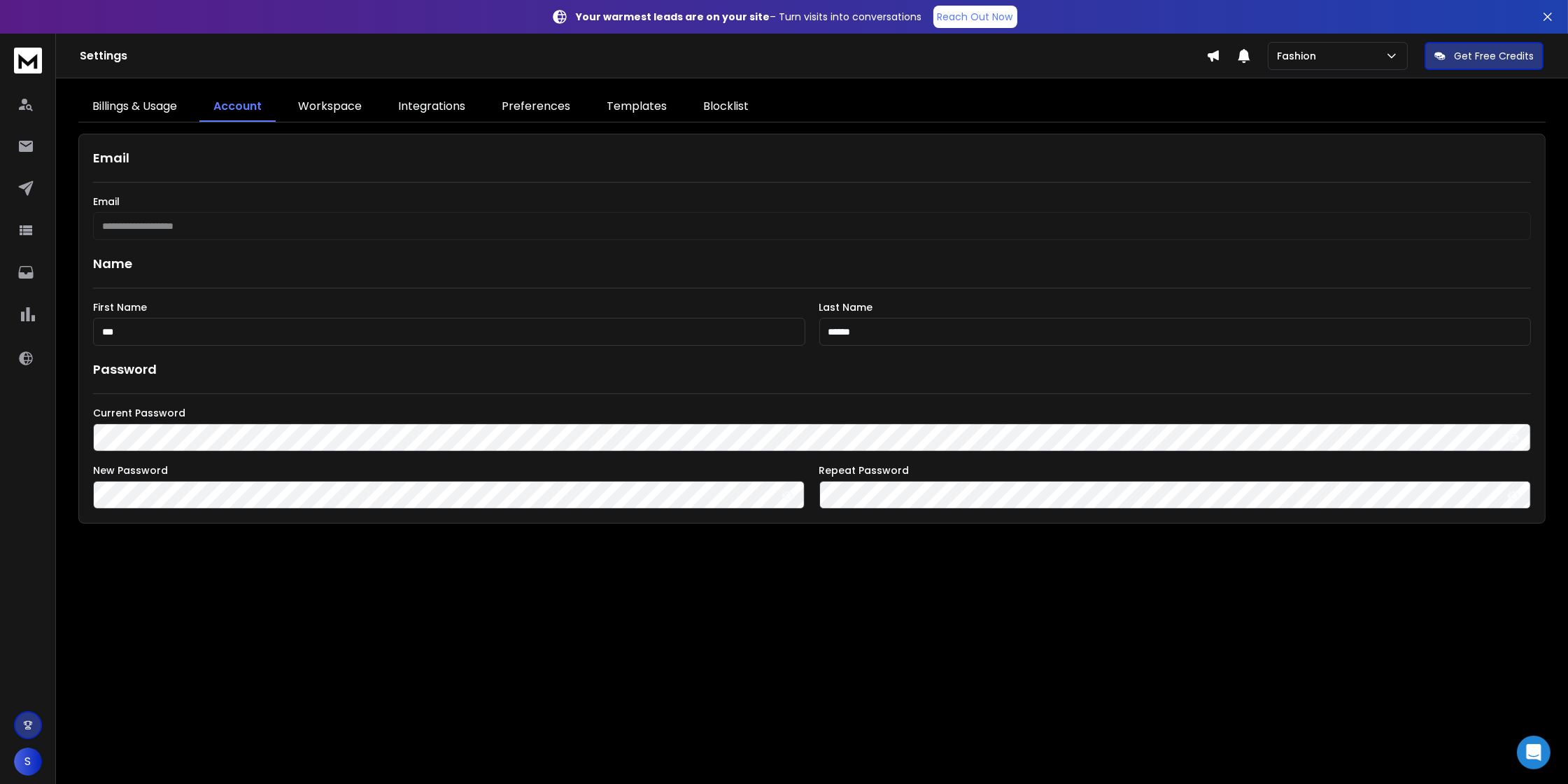
click at [708, 108] on link "Blocklist" at bounding box center [725, 106] width 74 height 29
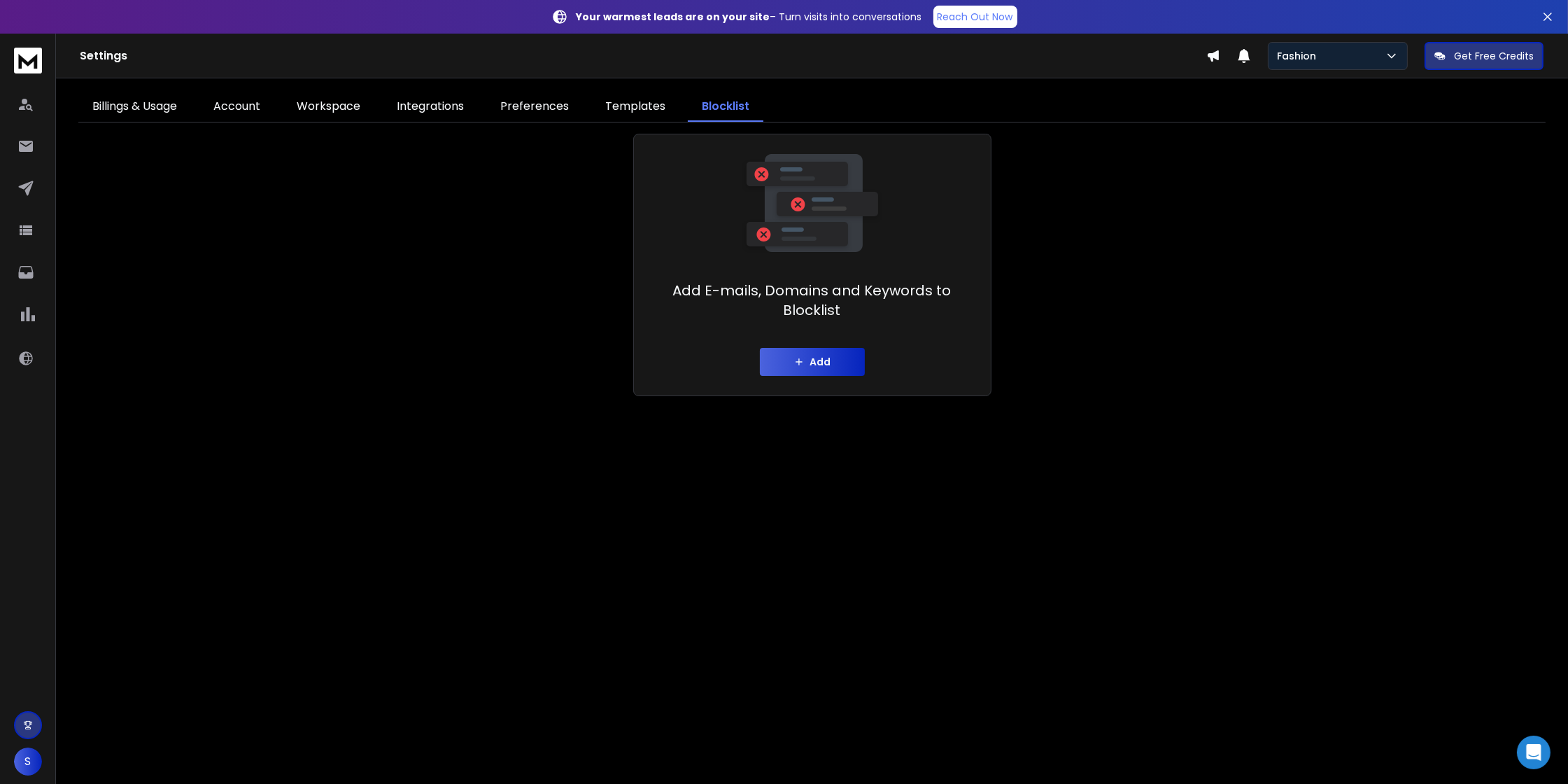
click at [1322, 57] on p "Fashion" at bounding box center [1300, 56] width 45 height 14
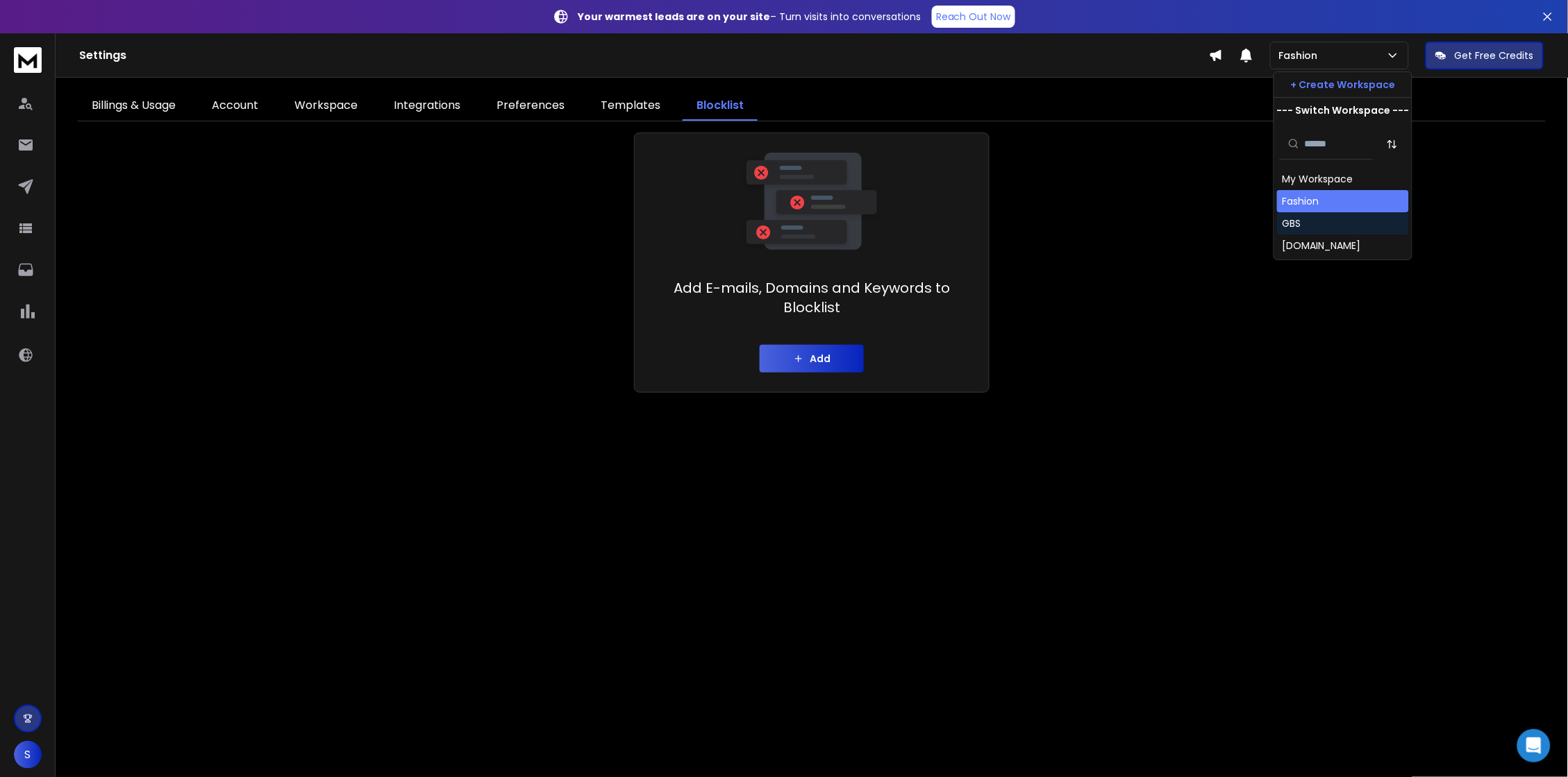
click at [1330, 228] on div "GBS" at bounding box center [1342, 223] width 132 height 22
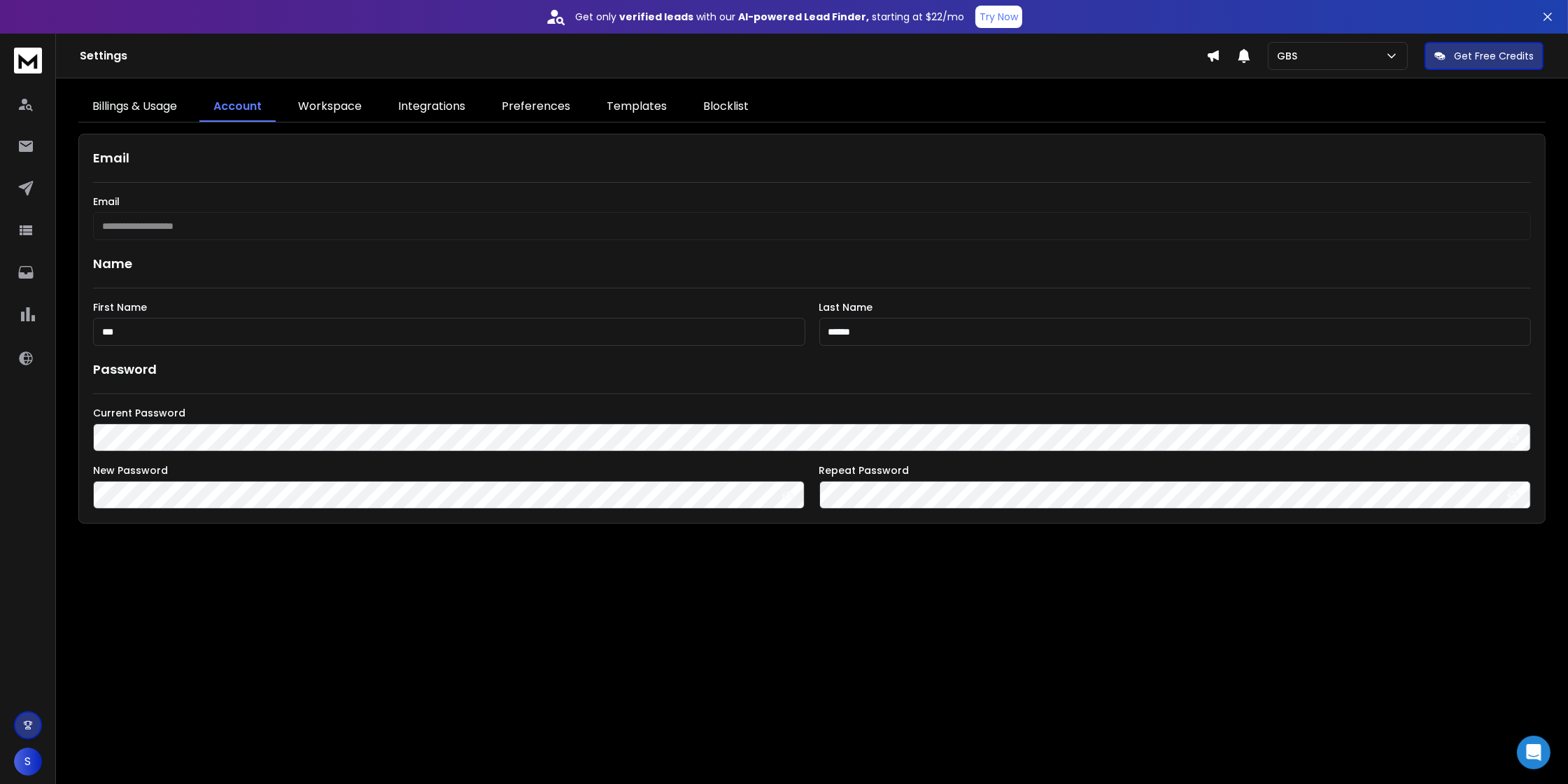
click at [711, 115] on link "Blocklist" at bounding box center [725, 106] width 74 height 29
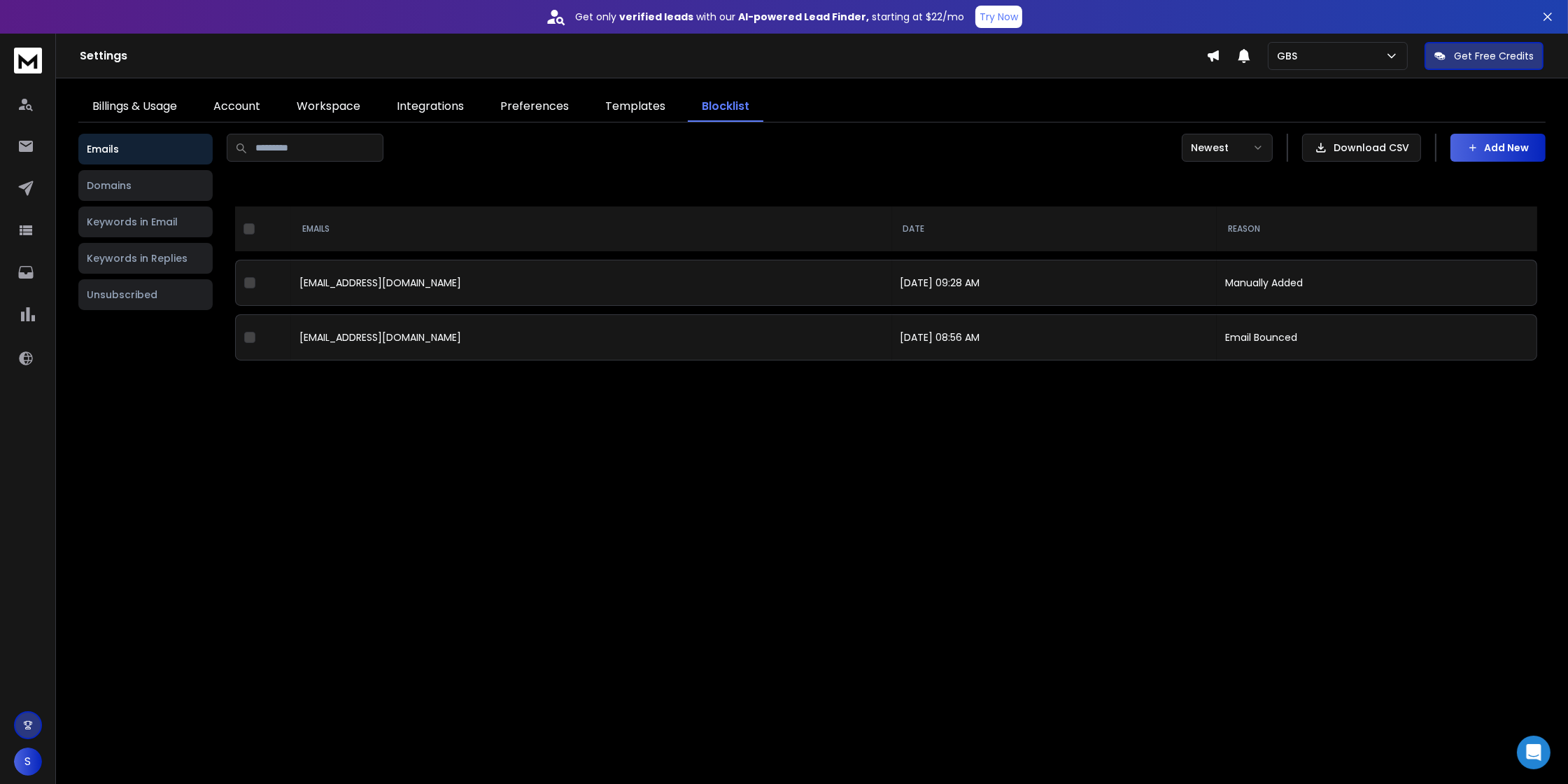
click at [87, 189] on button "Domains" at bounding box center [145, 185] width 134 height 31
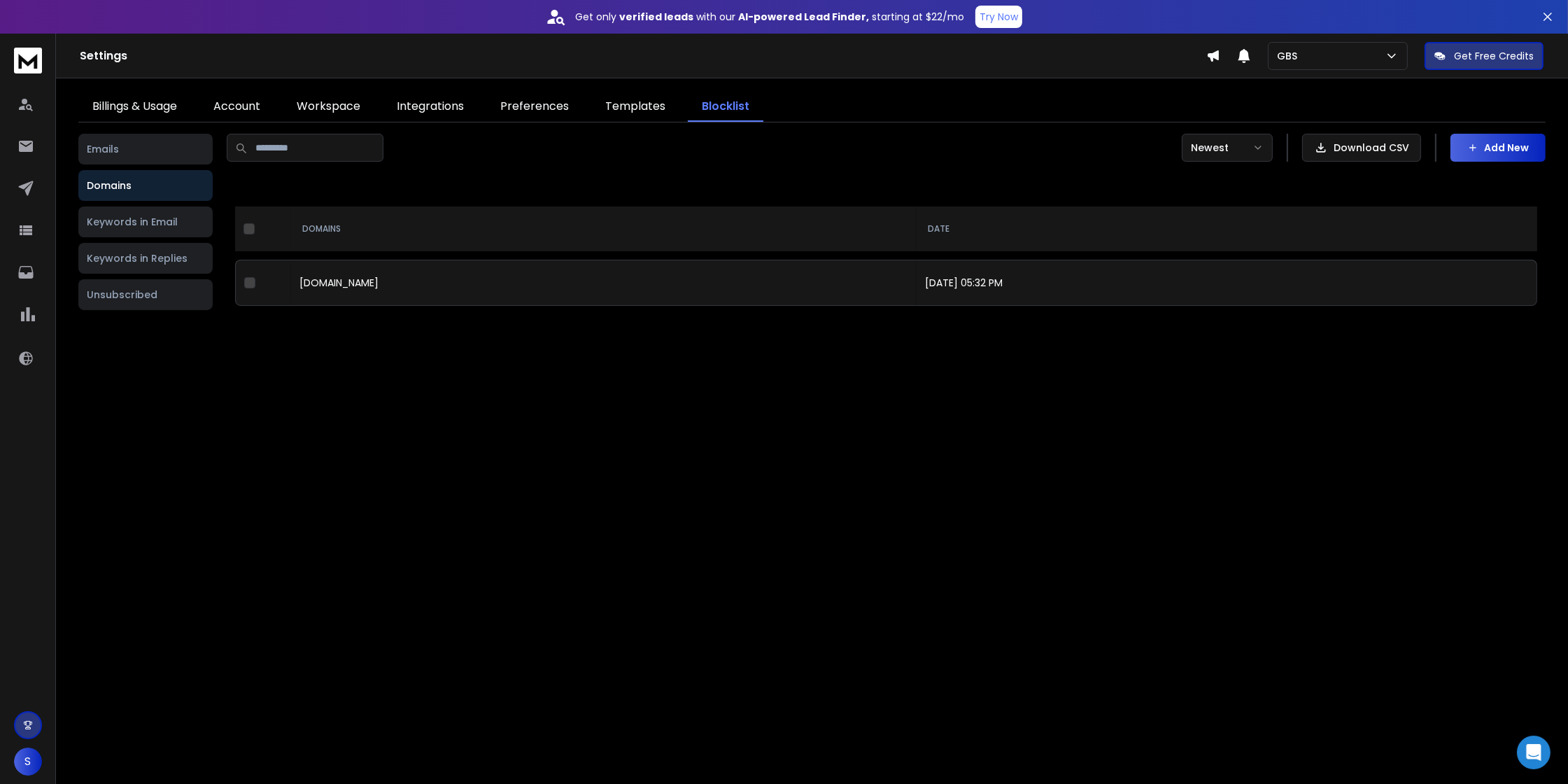
click at [145, 146] on button "Emails" at bounding box center [145, 149] width 134 height 31
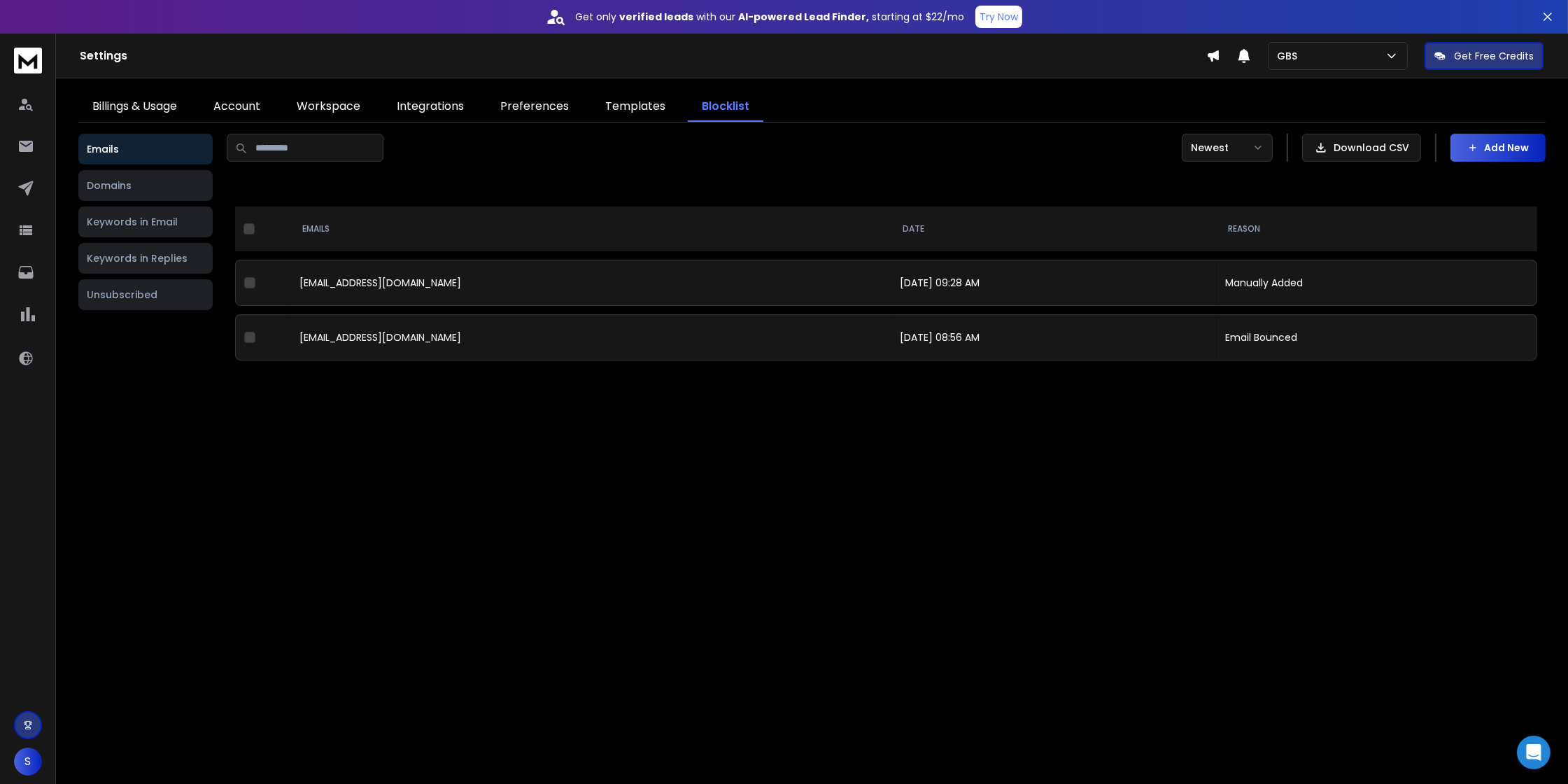
click at [203, 220] on email "Keywords in Email" at bounding box center [145, 222] width 134 height 31
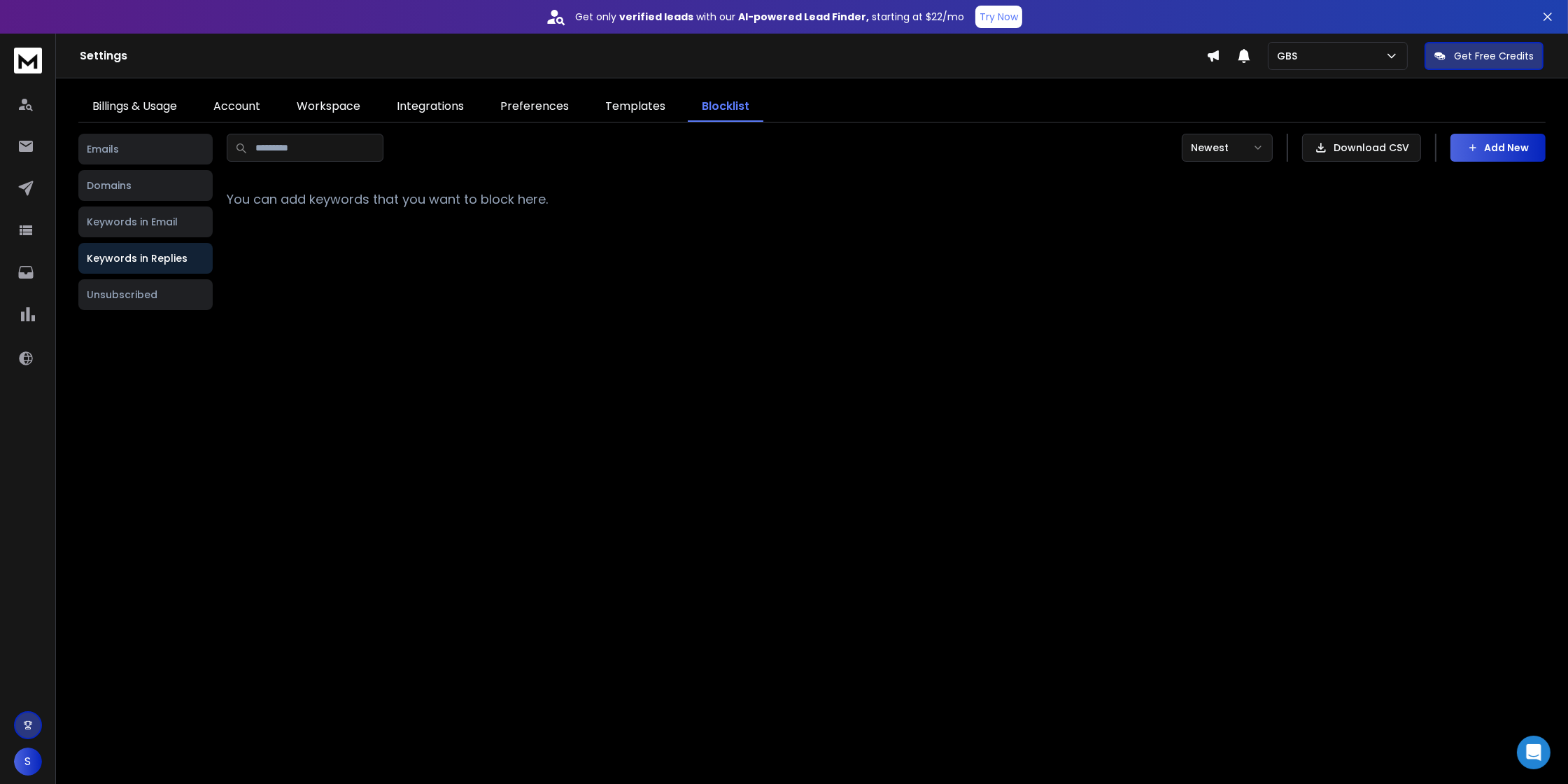
click at [185, 259] on replies "Keywords in Replies" at bounding box center [145, 258] width 134 height 31
click at [184, 300] on button "Unsubscribed" at bounding box center [145, 294] width 134 height 31
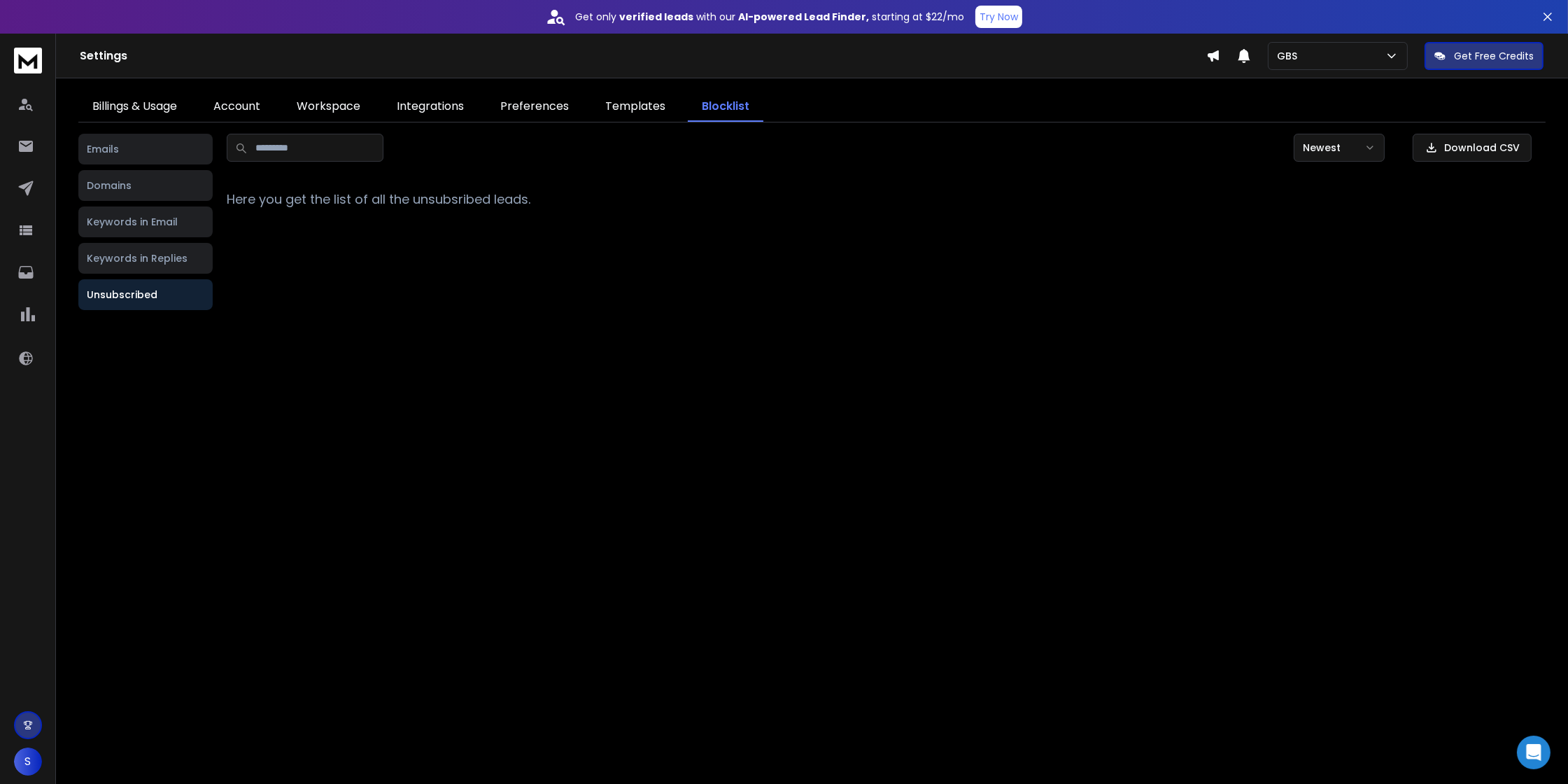
click at [176, 185] on button "Domains" at bounding box center [145, 185] width 134 height 31
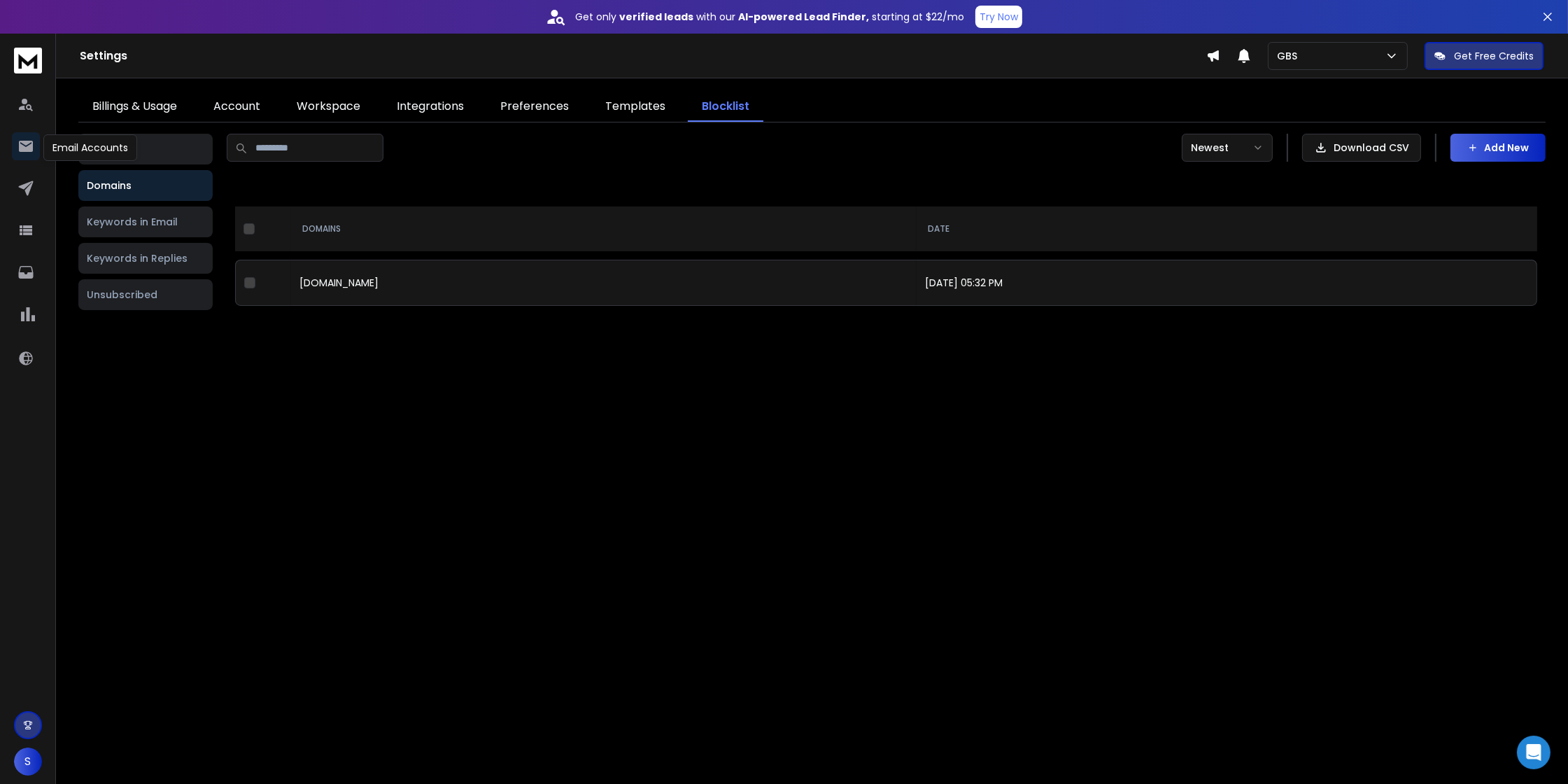
click at [25, 149] on icon at bounding box center [26, 145] width 14 height 11
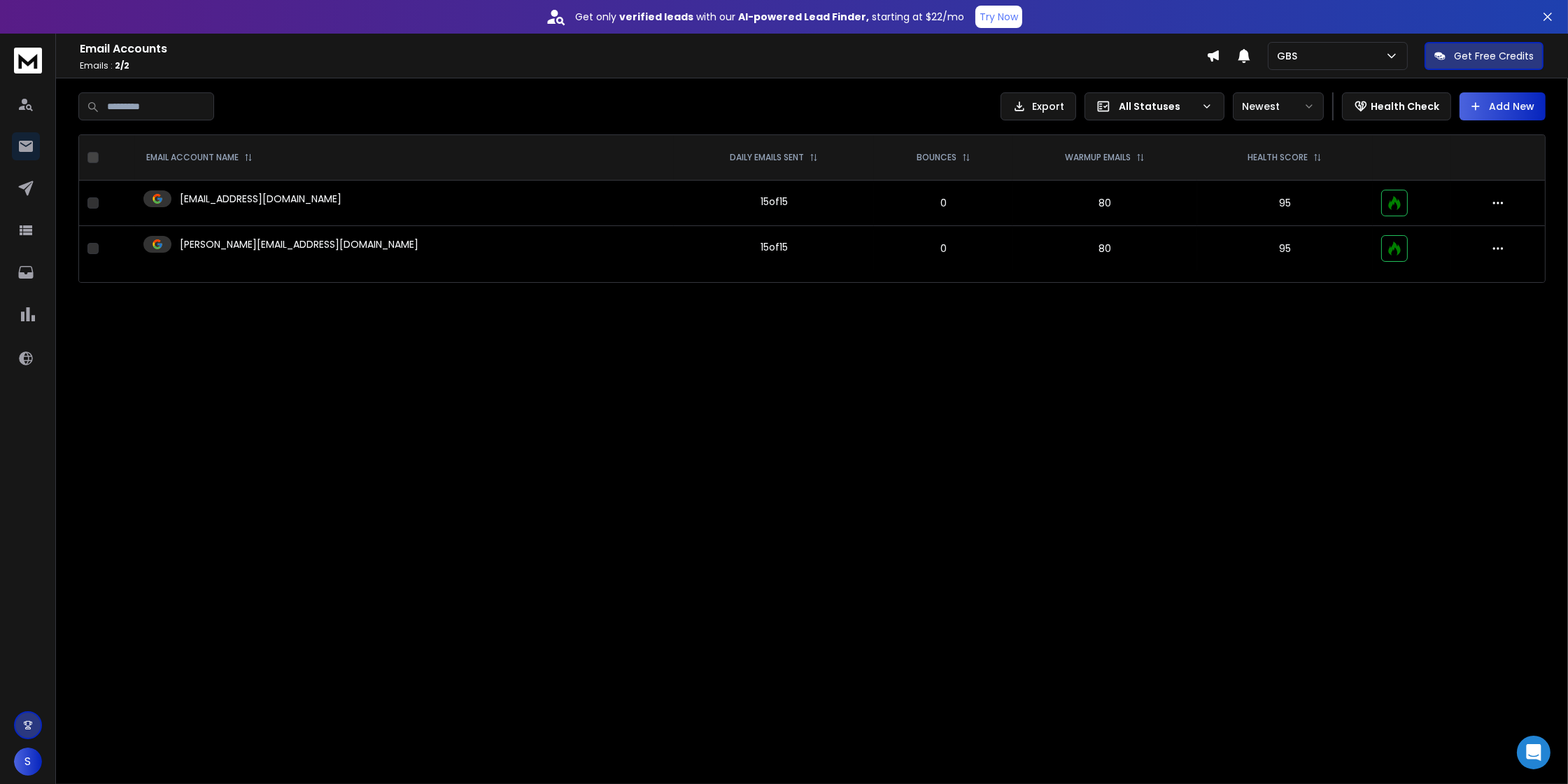
click at [27, 152] on icon at bounding box center [26, 145] width 14 height 11
